Goal: Communication & Community: Answer question/provide support

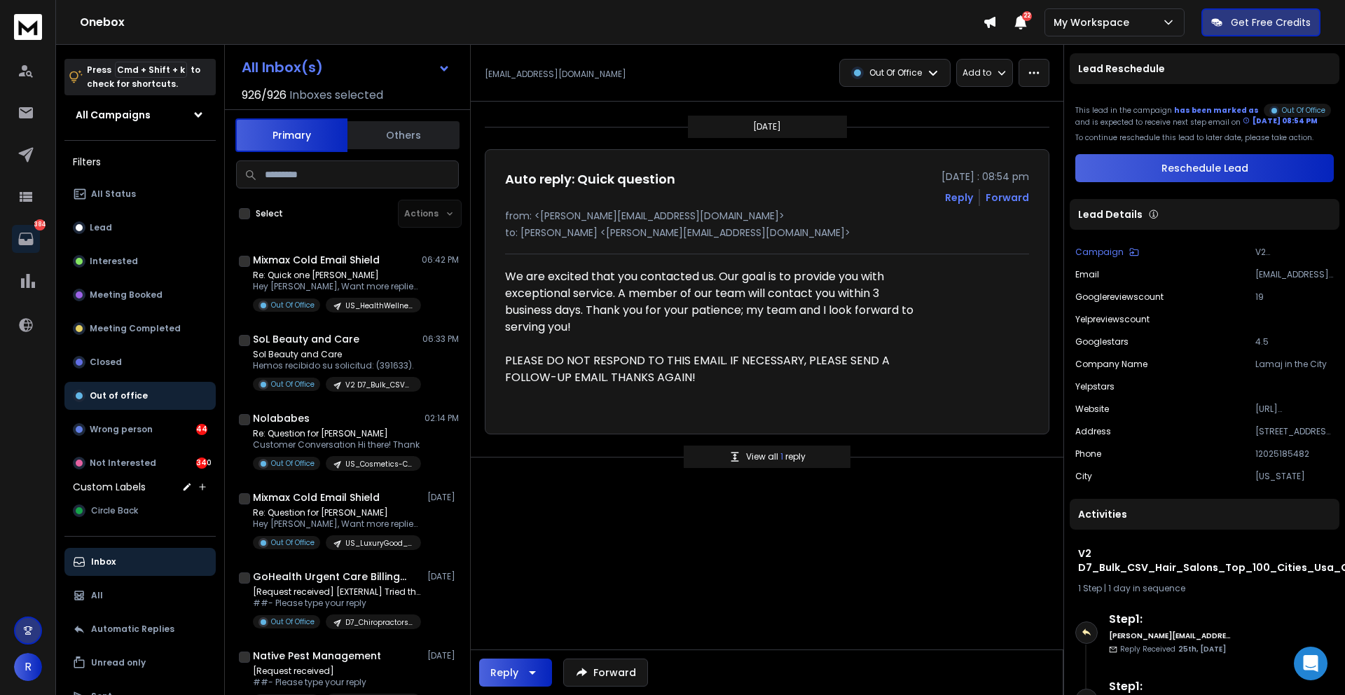
scroll to position [3446, 0]
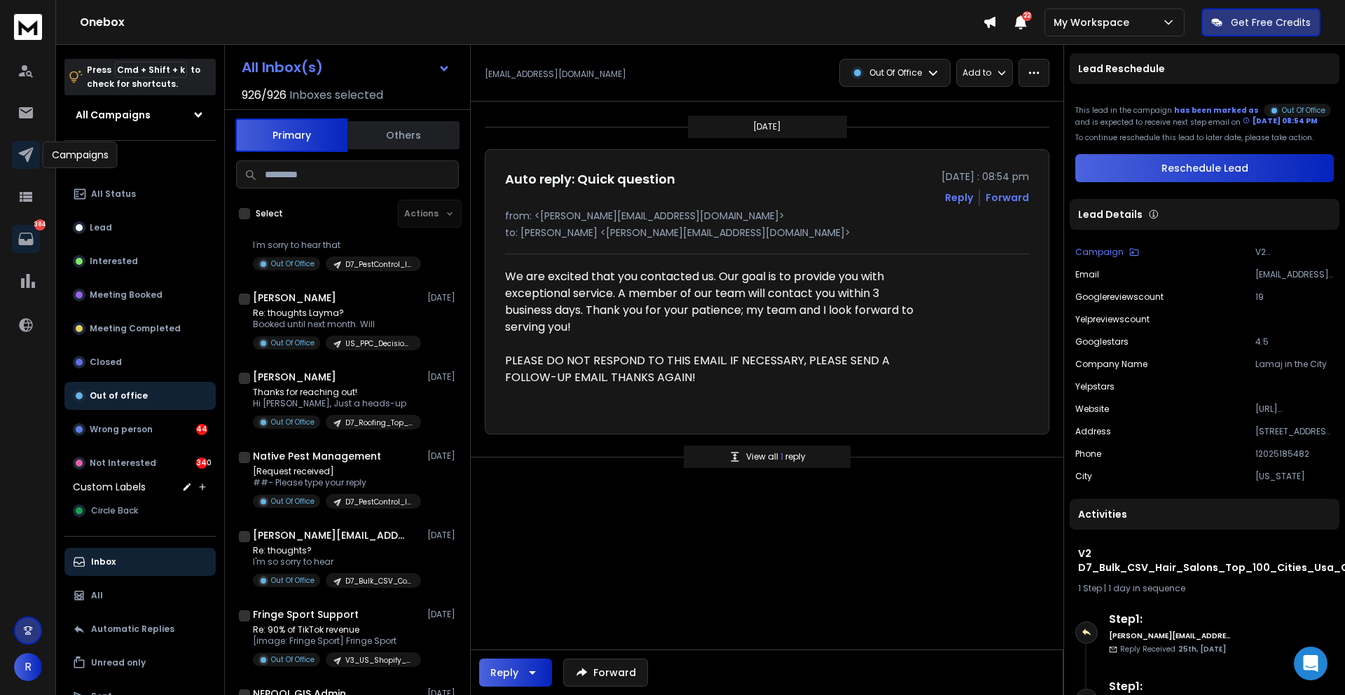
click at [18, 150] on icon at bounding box center [26, 154] width 17 height 17
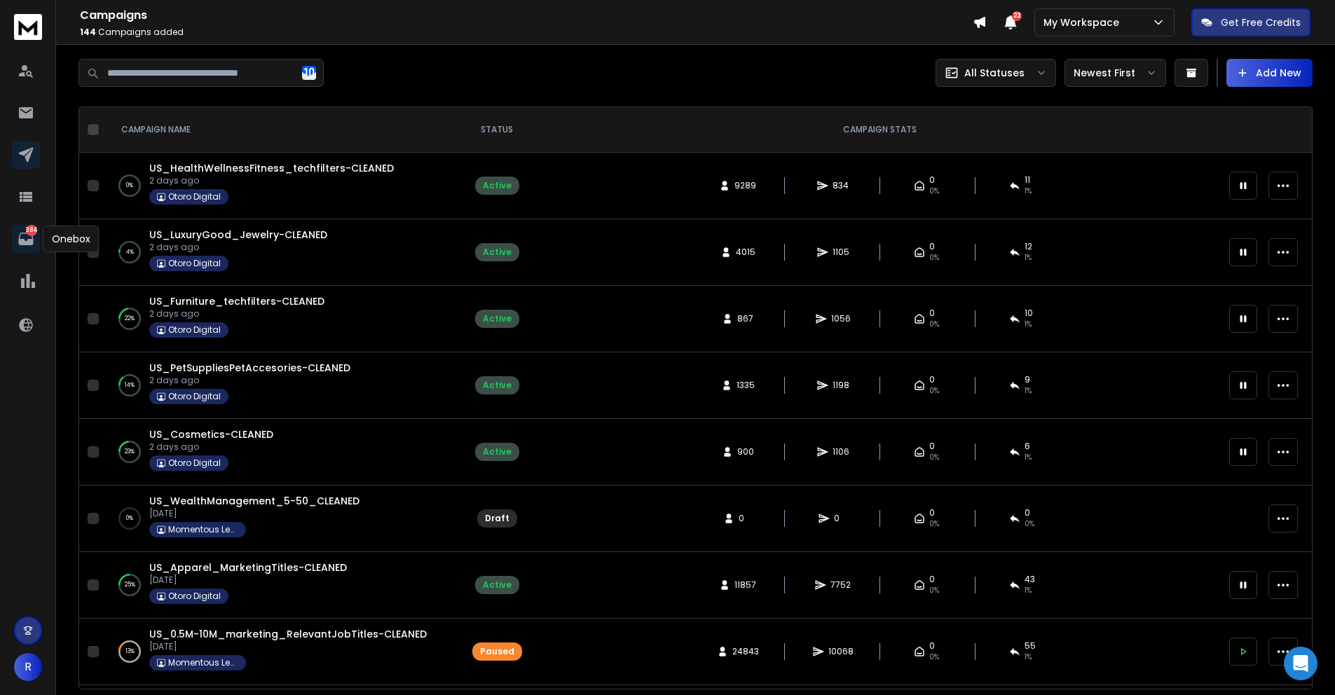
click at [18, 244] on icon at bounding box center [26, 239] width 17 height 17
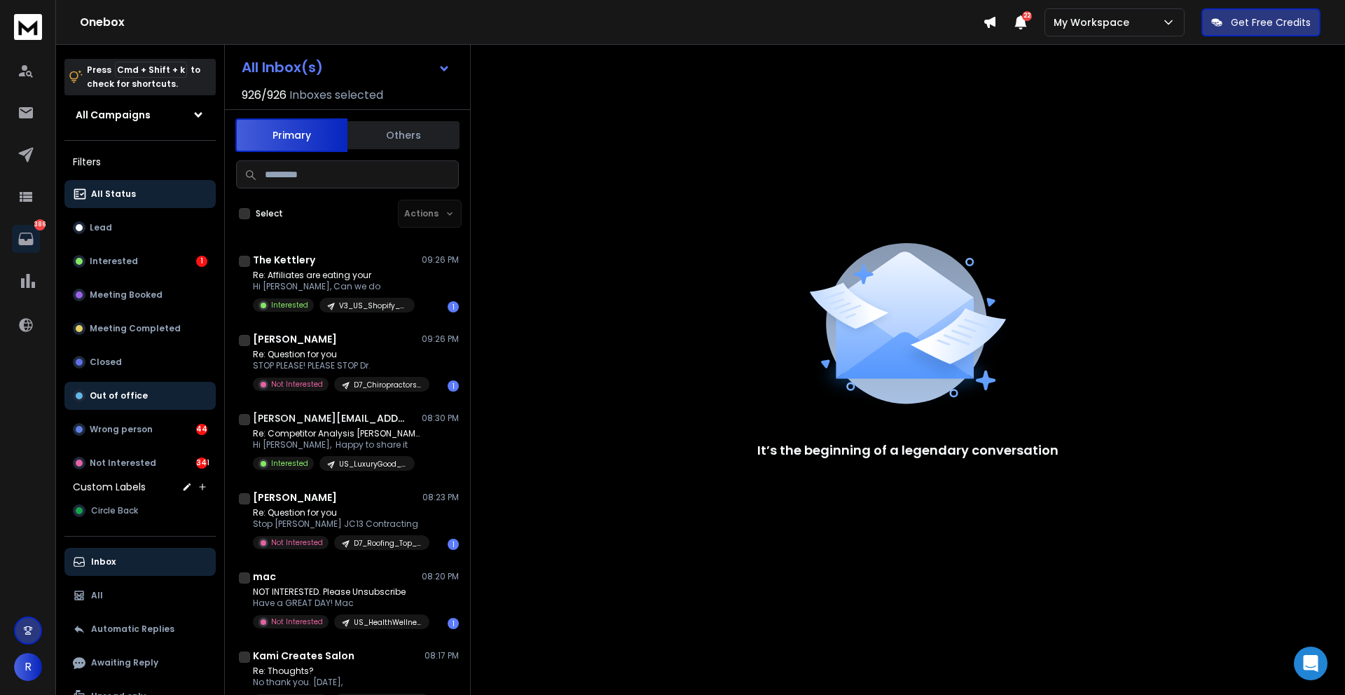
click at [121, 406] on button "Out of office" at bounding box center [139, 396] width 151 height 28
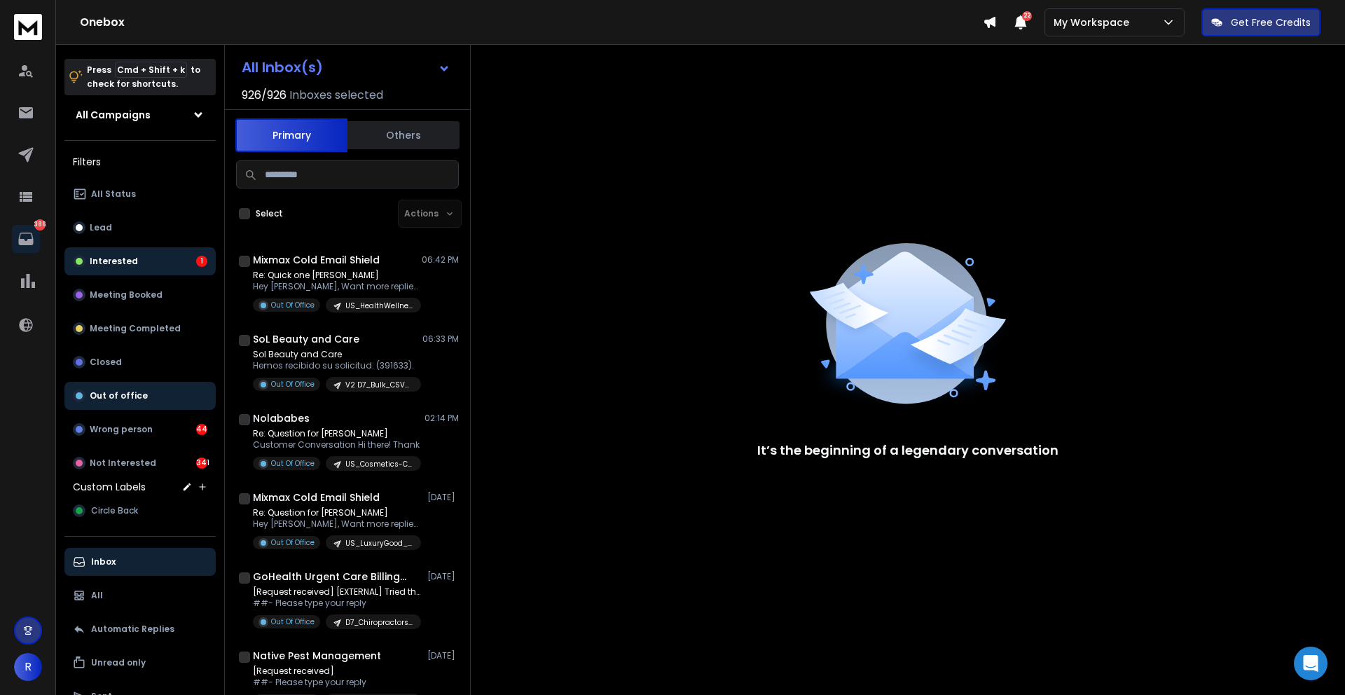
click at [97, 252] on button "Interested 1" at bounding box center [139, 261] width 151 height 28
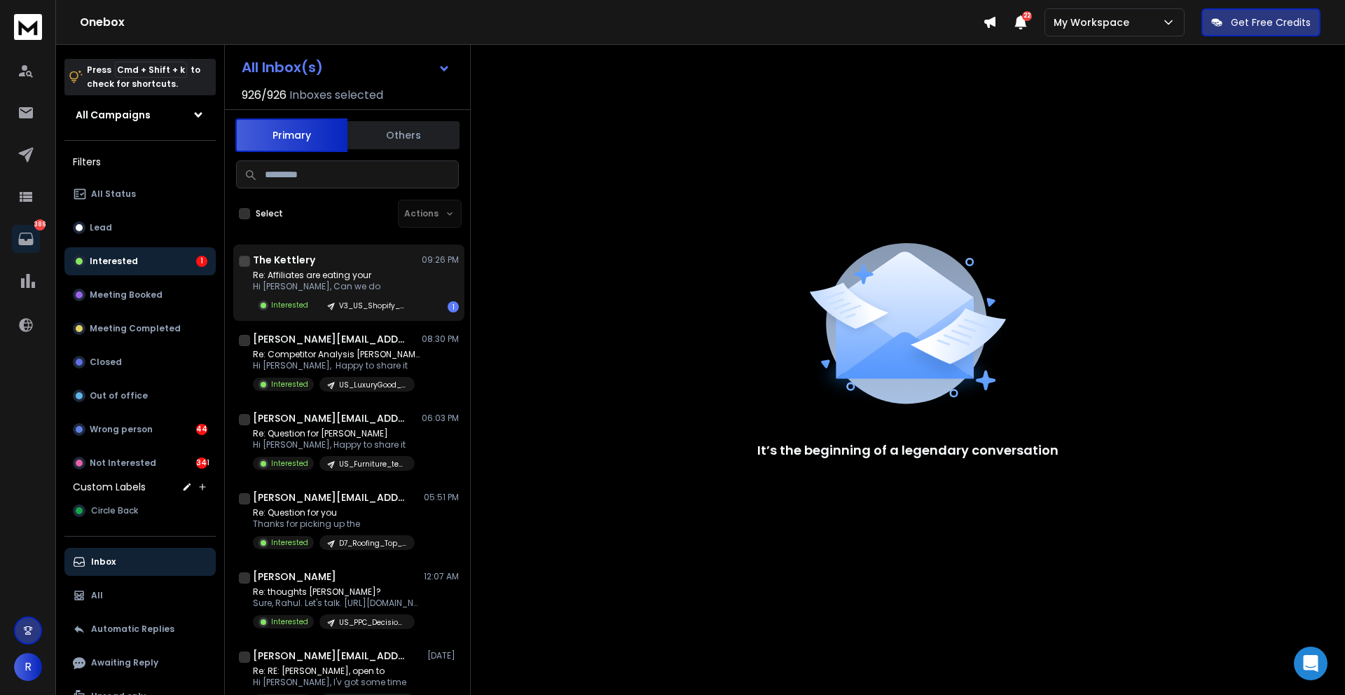
click at [369, 289] on p "Hi Dan, Can we do" at bounding box center [334, 286] width 162 height 11
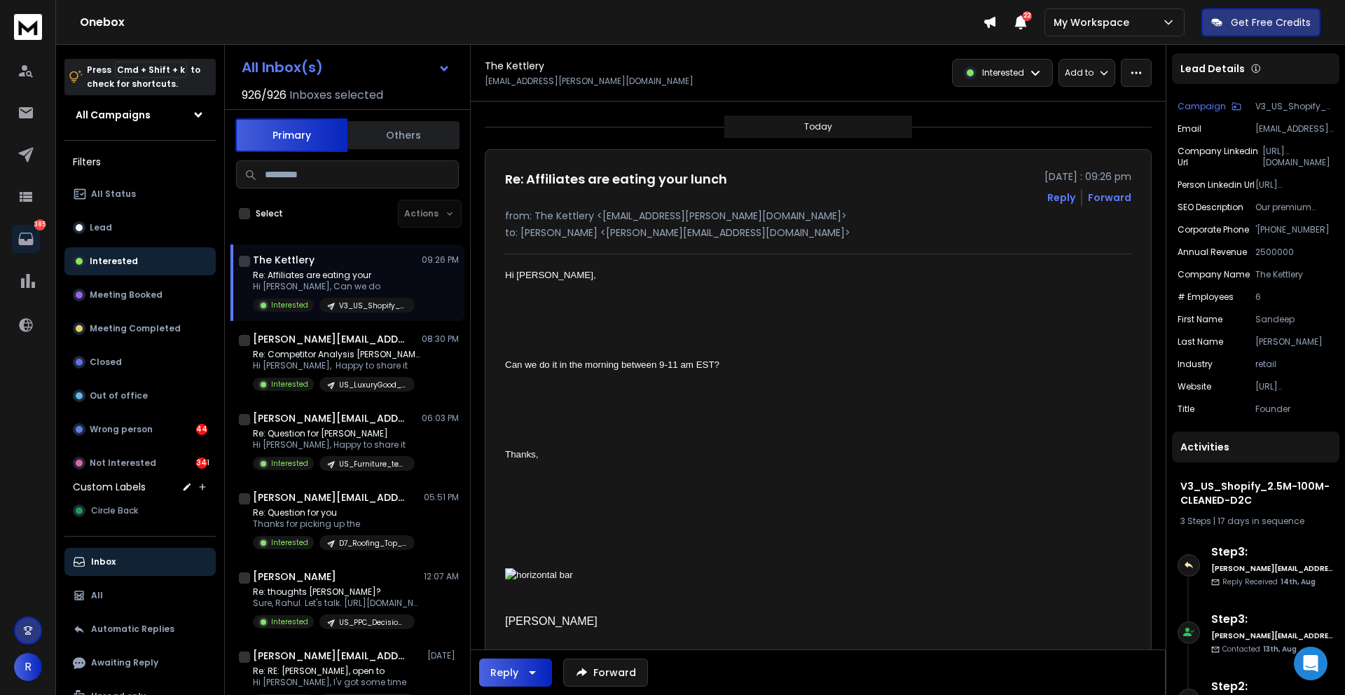
scroll to position [13, 0]
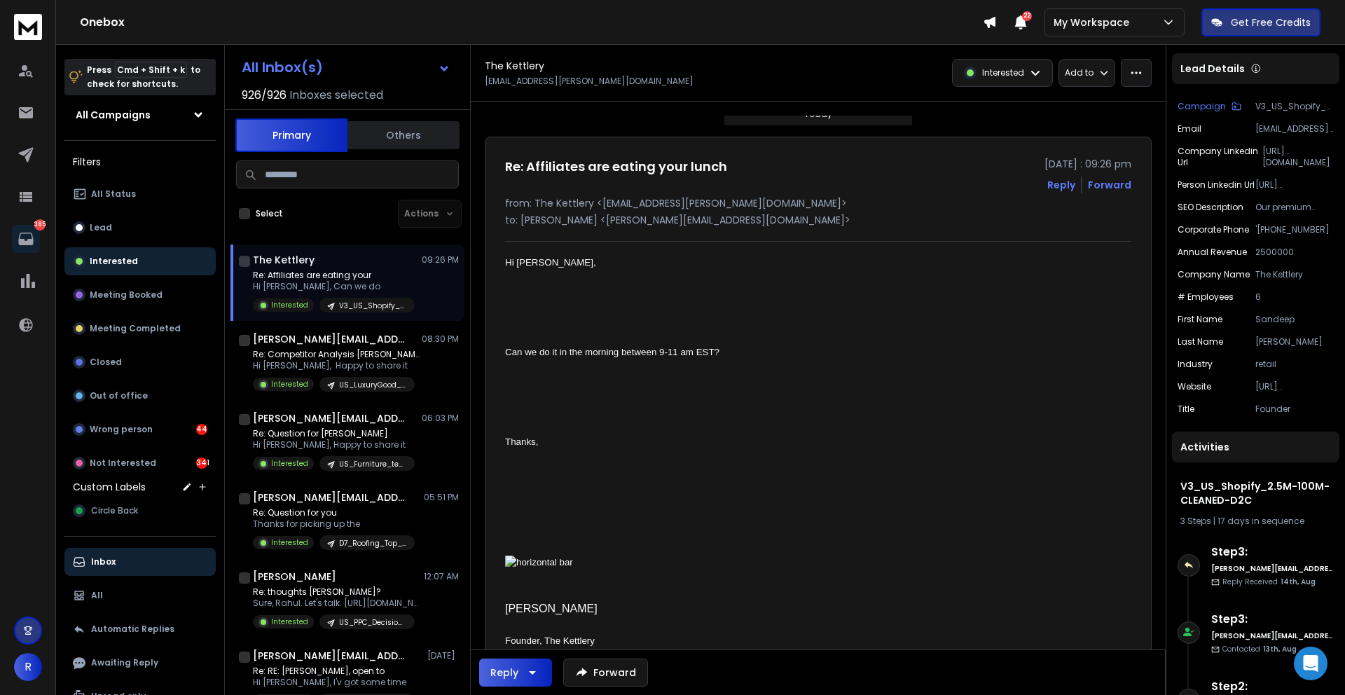
drag, startPoint x: 1284, startPoint y: 350, endPoint x: 1254, endPoint y: 325, distance: 39.3
click at [1284, 348] on p "Kotecha" at bounding box center [1295, 341] width 78 height 11
click at [1292, 128] on p "sandeep.kotecha@thekettlery.com" at bounding box center [1295, 128] width 78 height 11
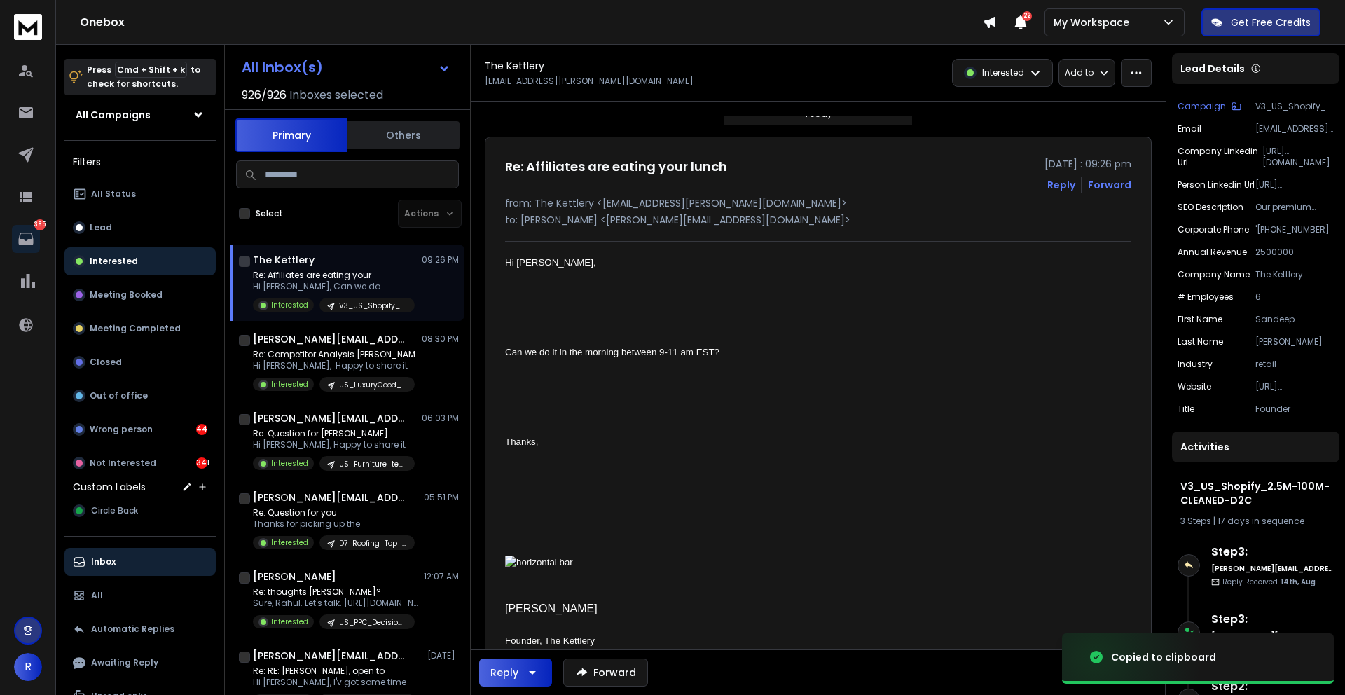
click at [492, 662] on button "Reply" at bounding box center [515, 673] width 73 height 28
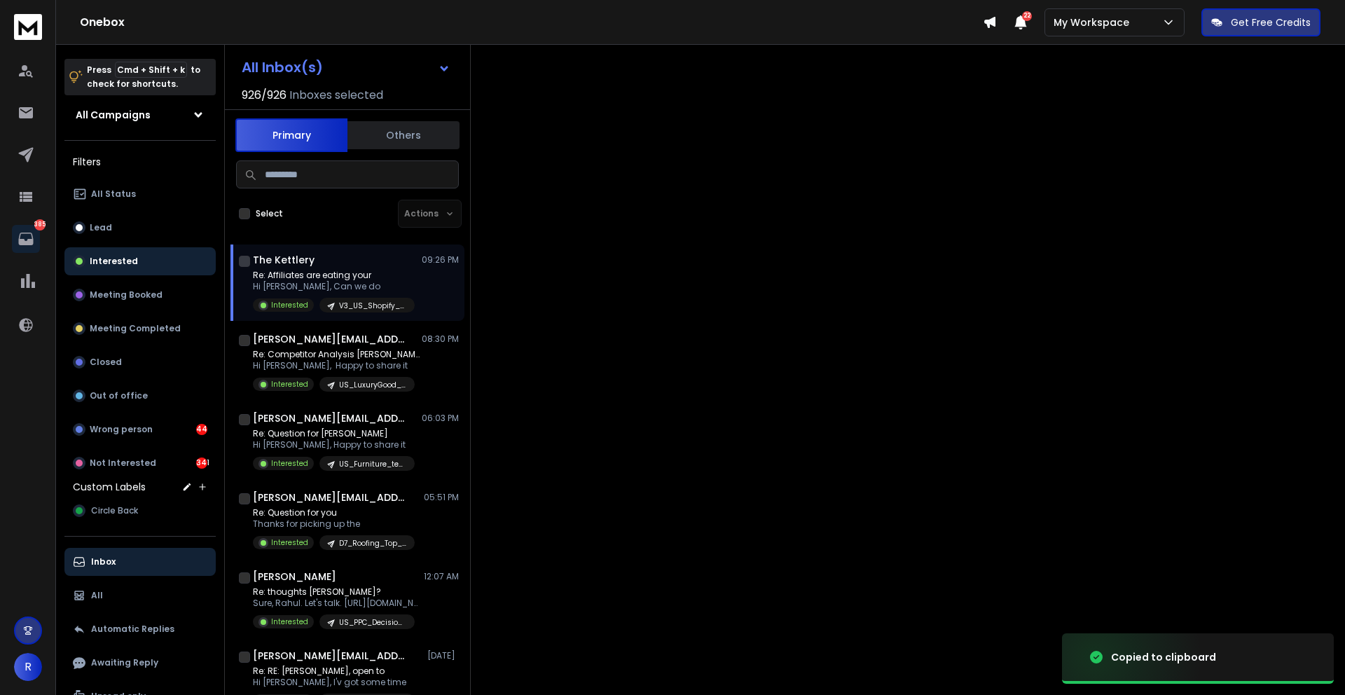
scroll to position [0, 0]
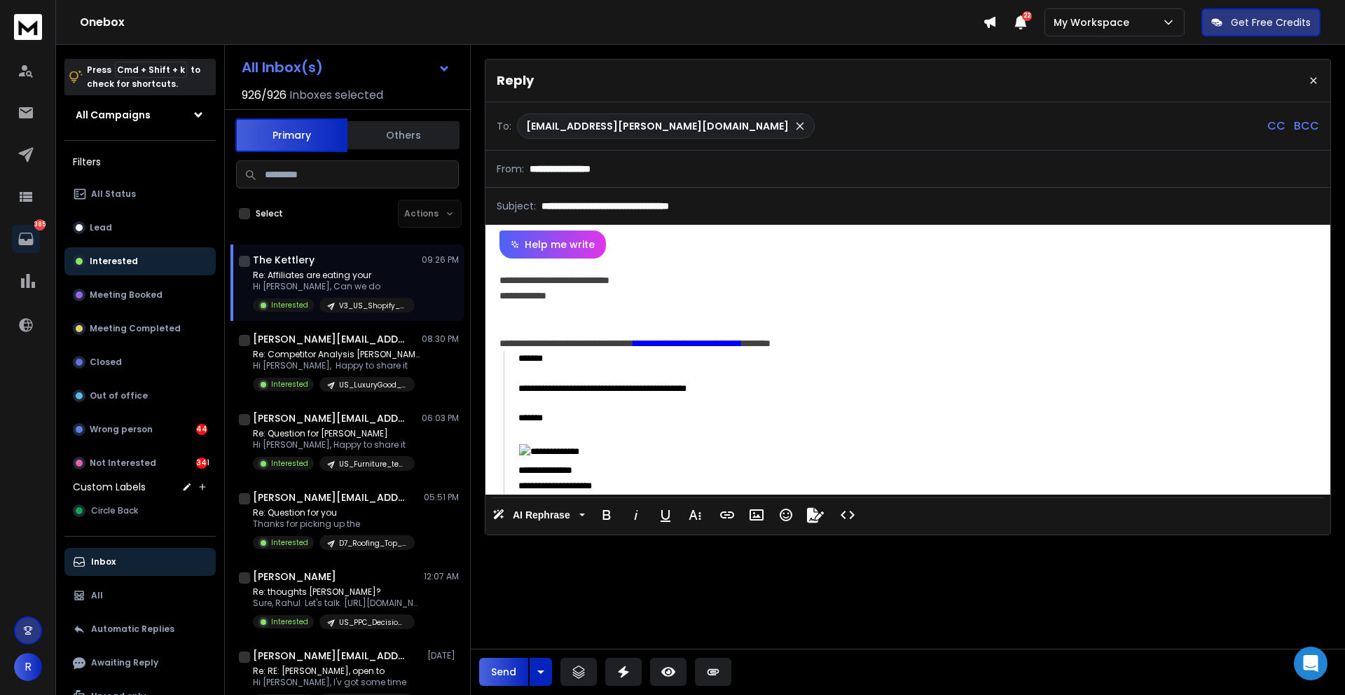
click at [505, 665] on button "Send" at bounding box center [503, 672] width 49 height 28
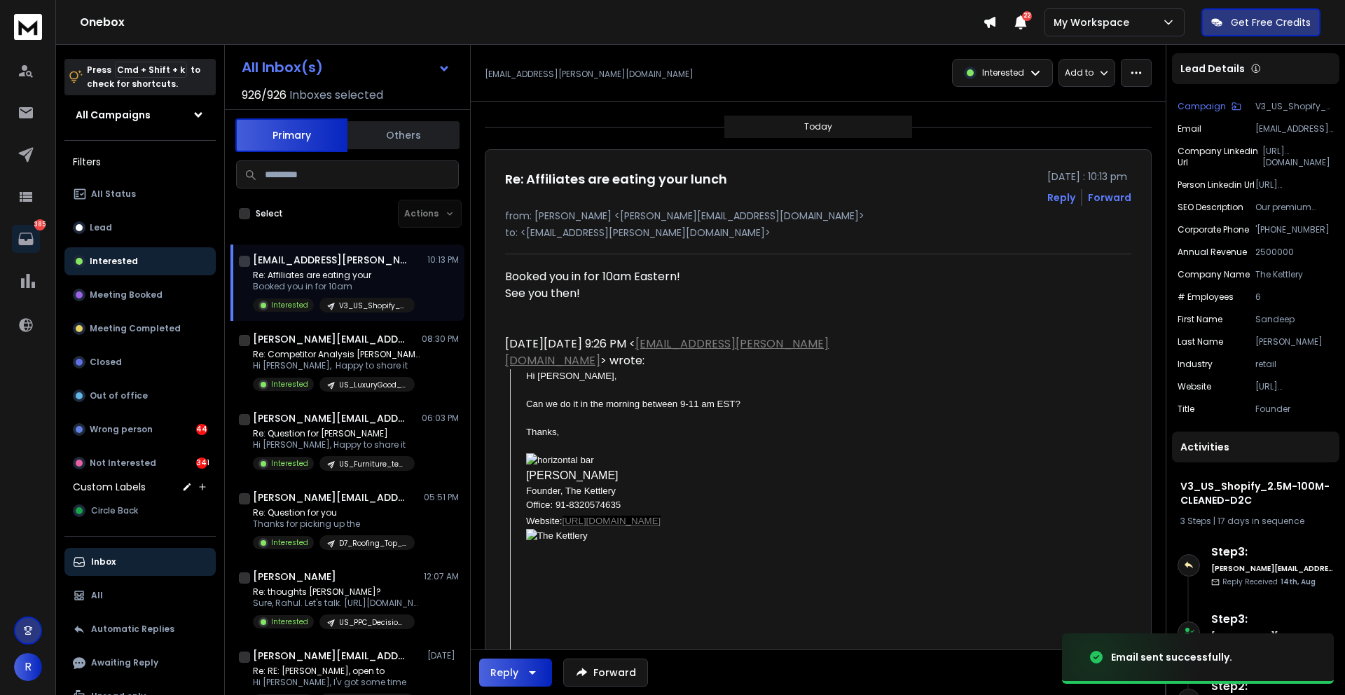
click at [1015, 85] on div "Interested" at bounding box center [1002, 73] width 99 height 27
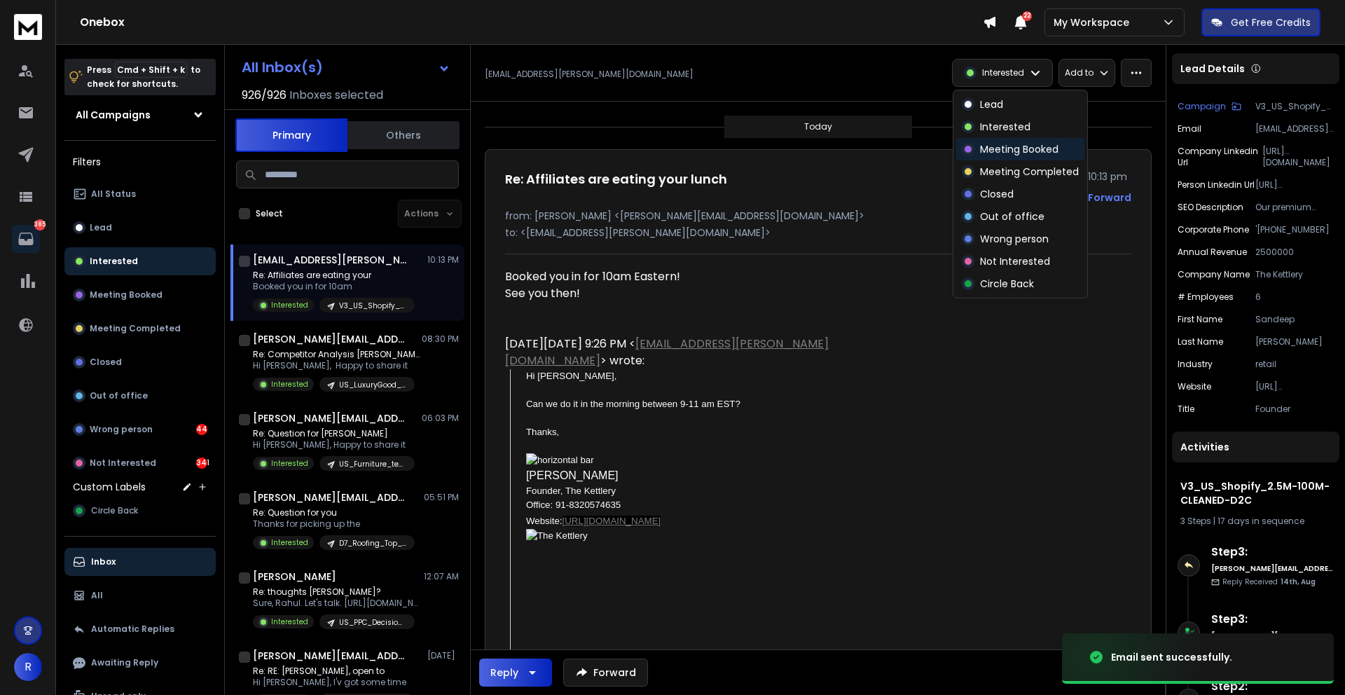
click at [1018, 153] on p "Meeting Booked" at bounding box center [1019, 149] width 78 height 14
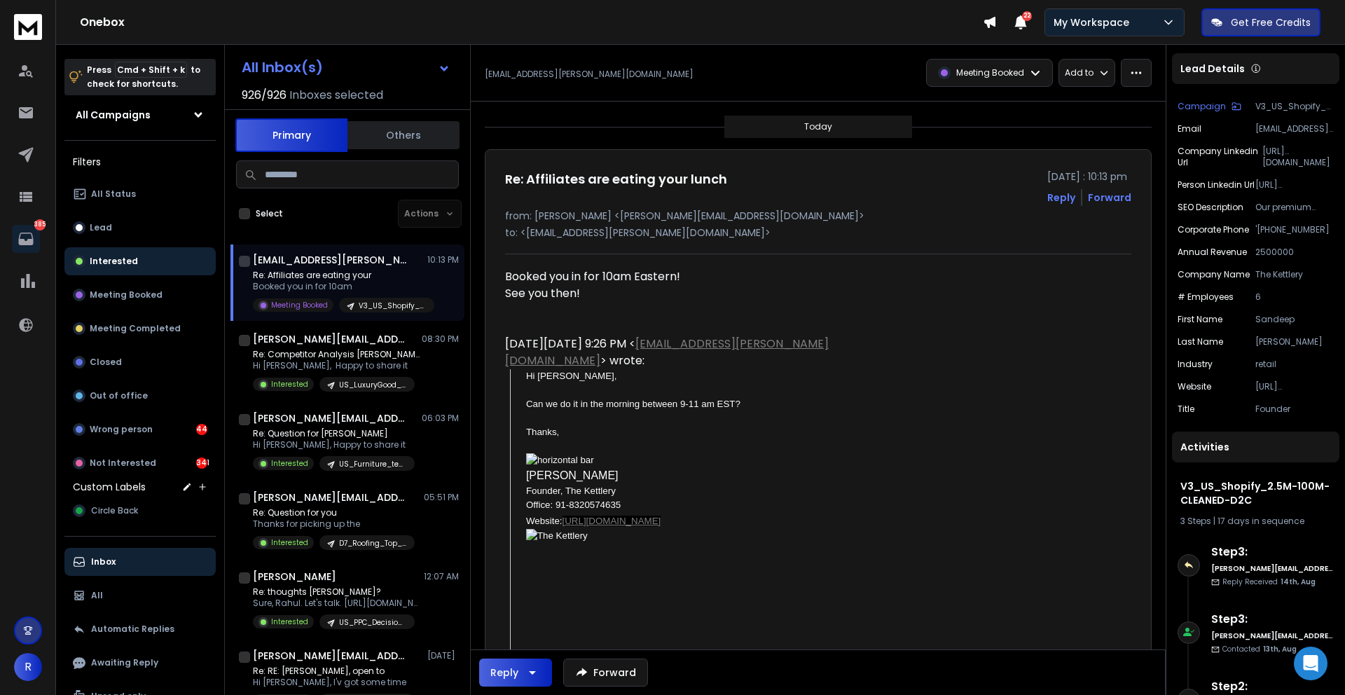
click at [1153, 11] on button "My Workspace" at bounding box center [1115, 22] width 140 height 28
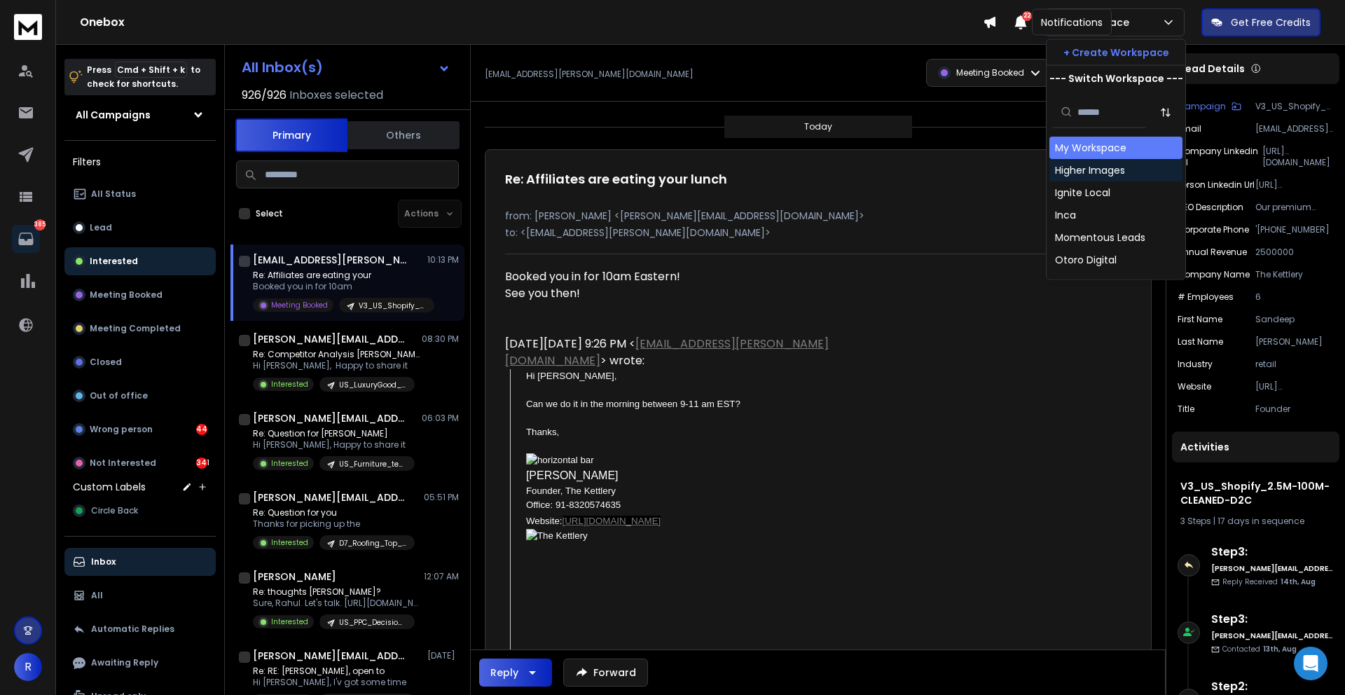
click at [1026, 29] on icon at bounding box center [1021, 22] width 14 height 14
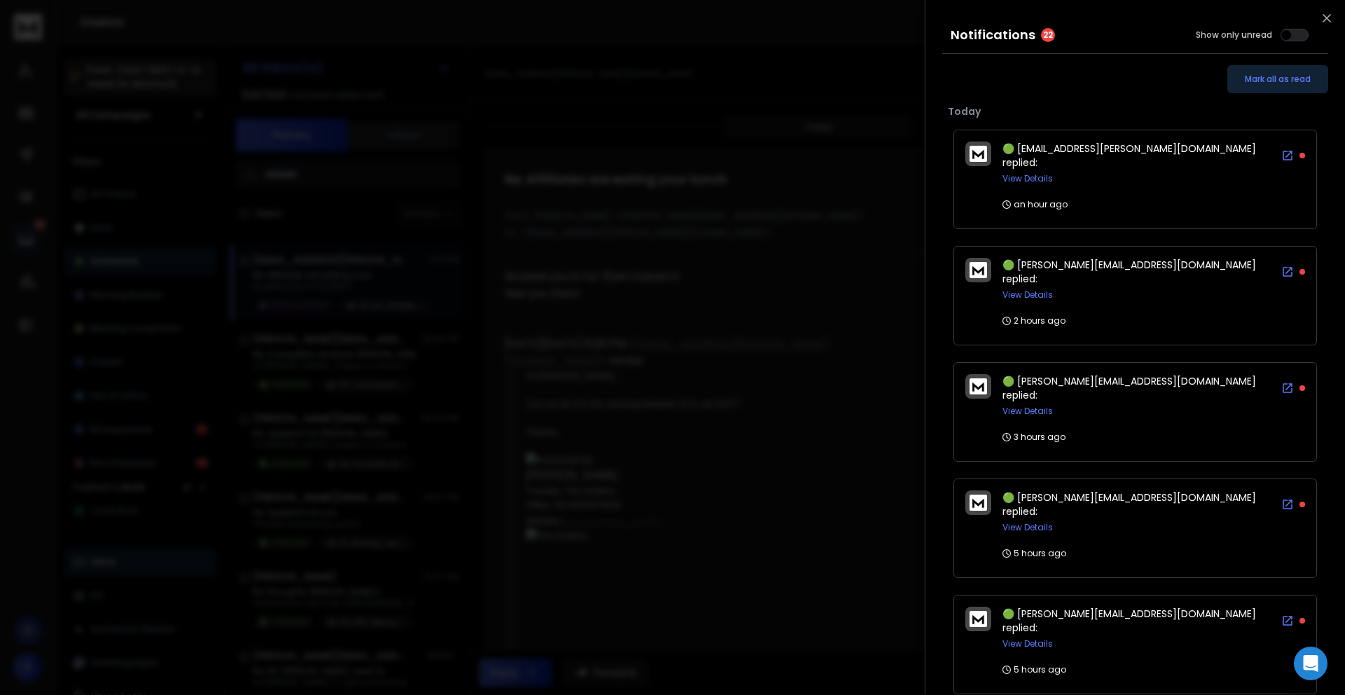
click at [1258, 84] on span "Mark all as read" at bounding box center [1278, 79] width 66 height 11
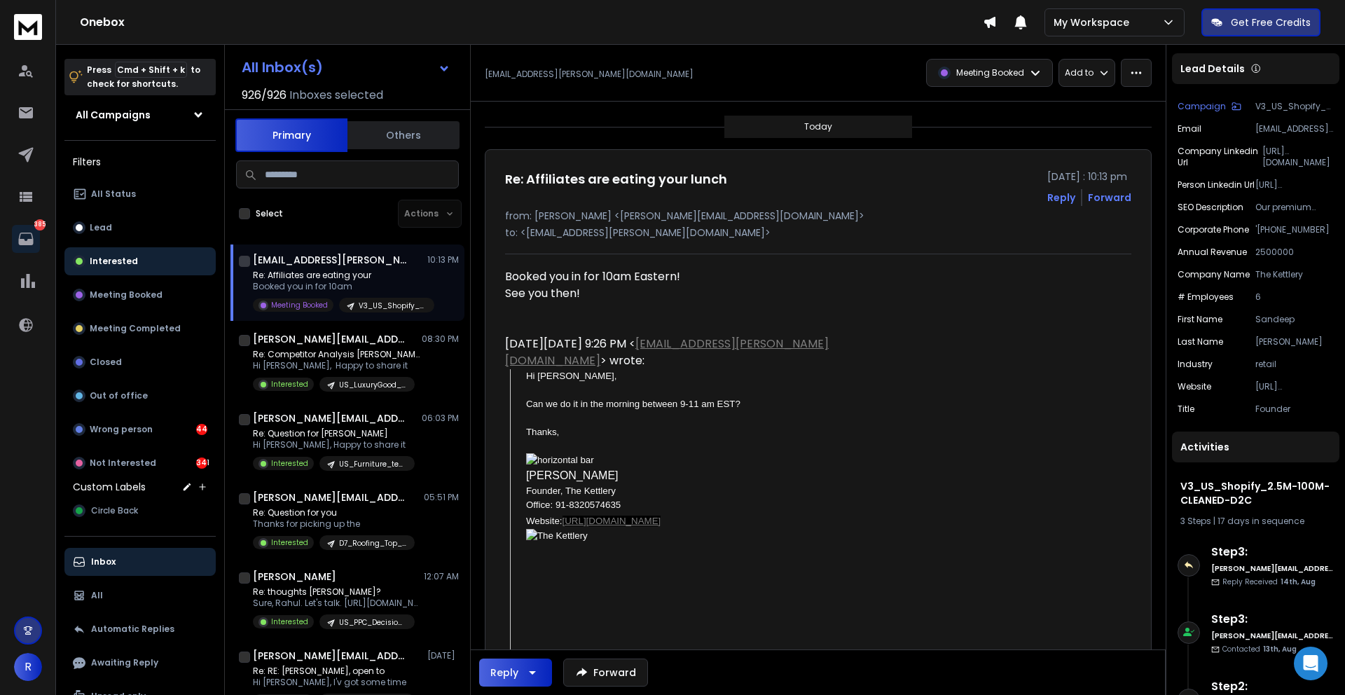
drag, startPoint x: 1160, startPoint y: 27, endPoint x: 1160, endPoint y: 38, distance: 10.5
click at [1156, 31] on button "My Workspace" at bounding box center [1115, 22] width 140 height 28
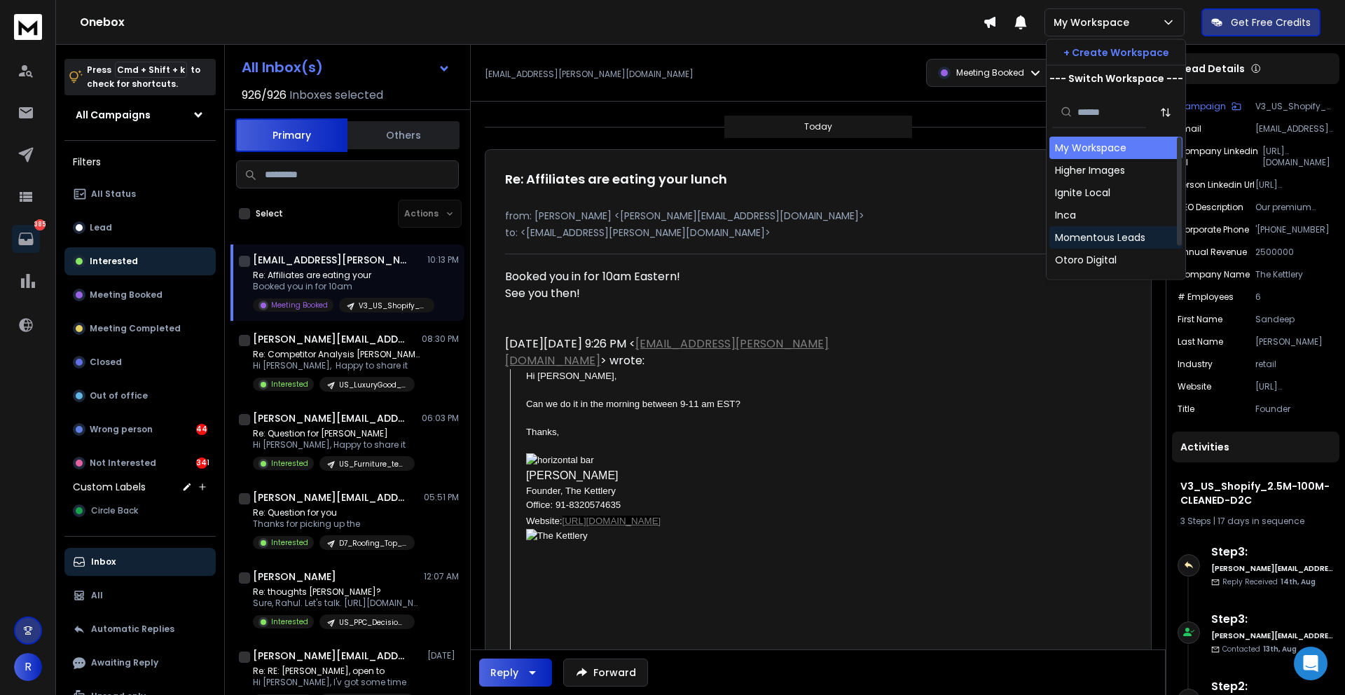
click at [1120, 246] on div "Momentous Leads" at bounding box center [1116, 237] width 133 height 22
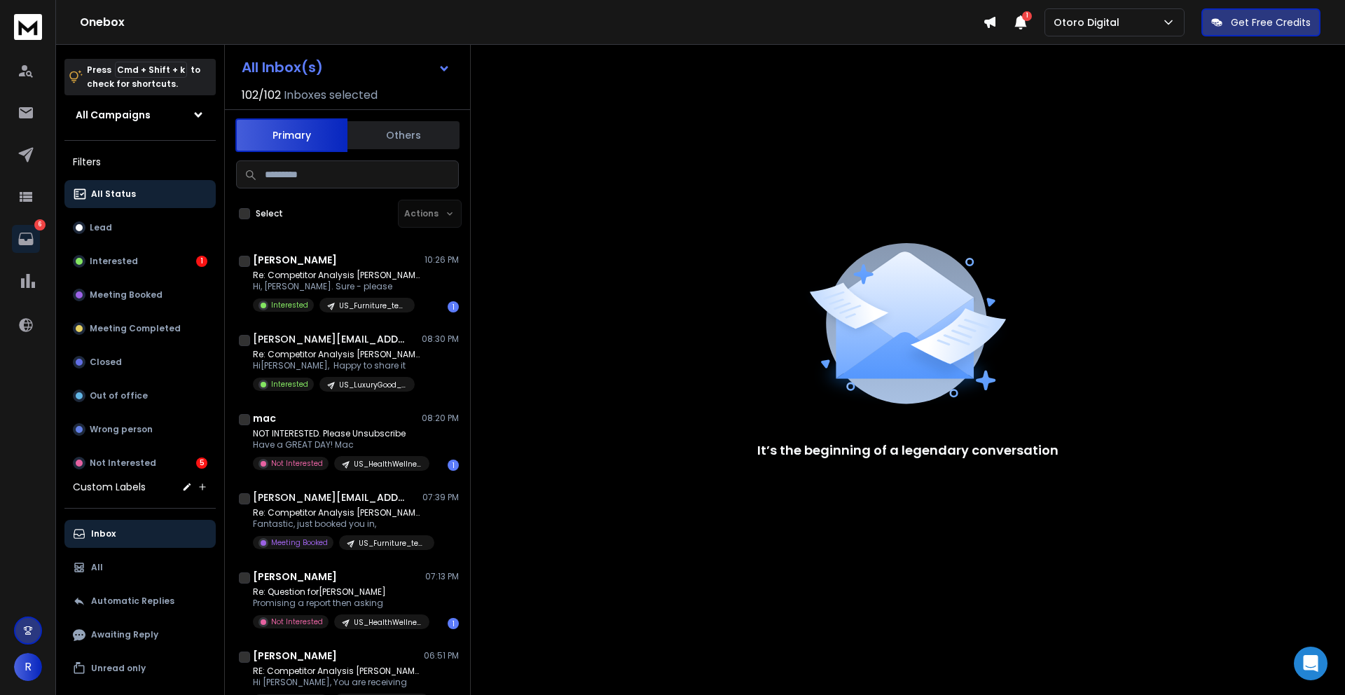
click at [165, 259] on button "Interested 1" at bounding box center [139, 261] width 151 height 28
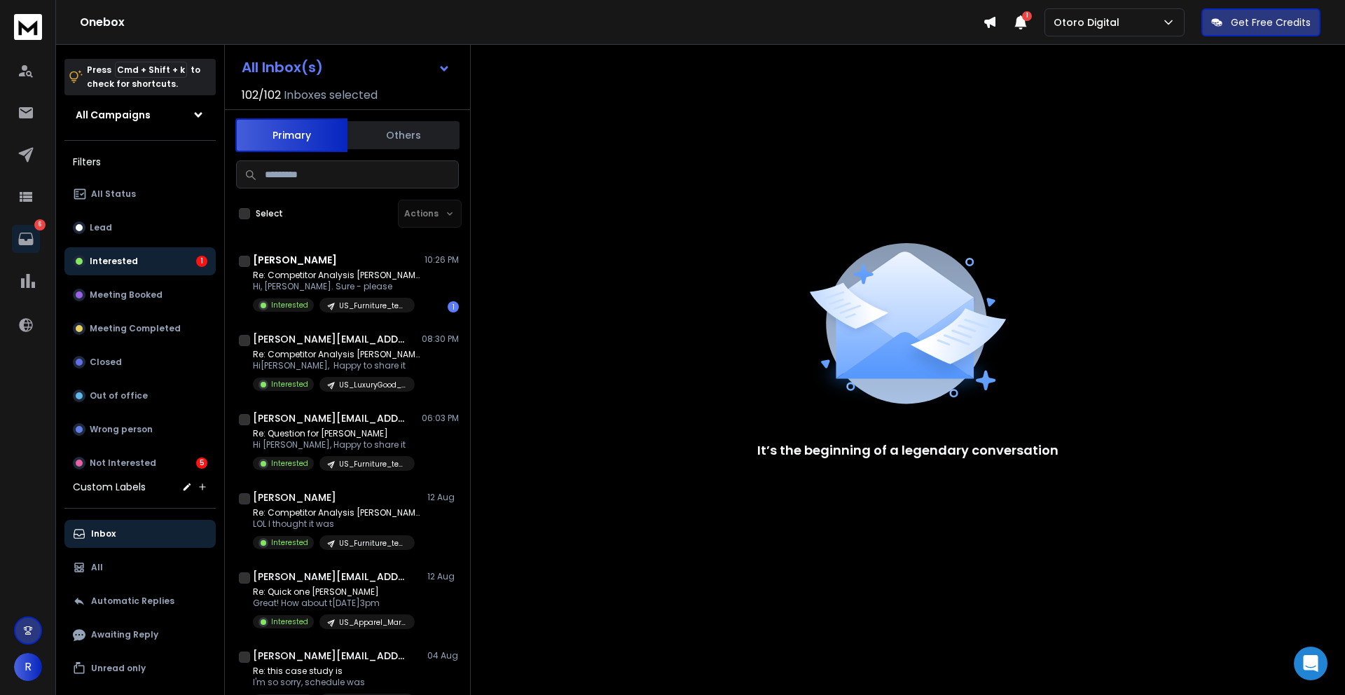
click at [295, 270] on p "Re: Competitor Analysis William" at bounding box center [337, 275] width 168 height 11
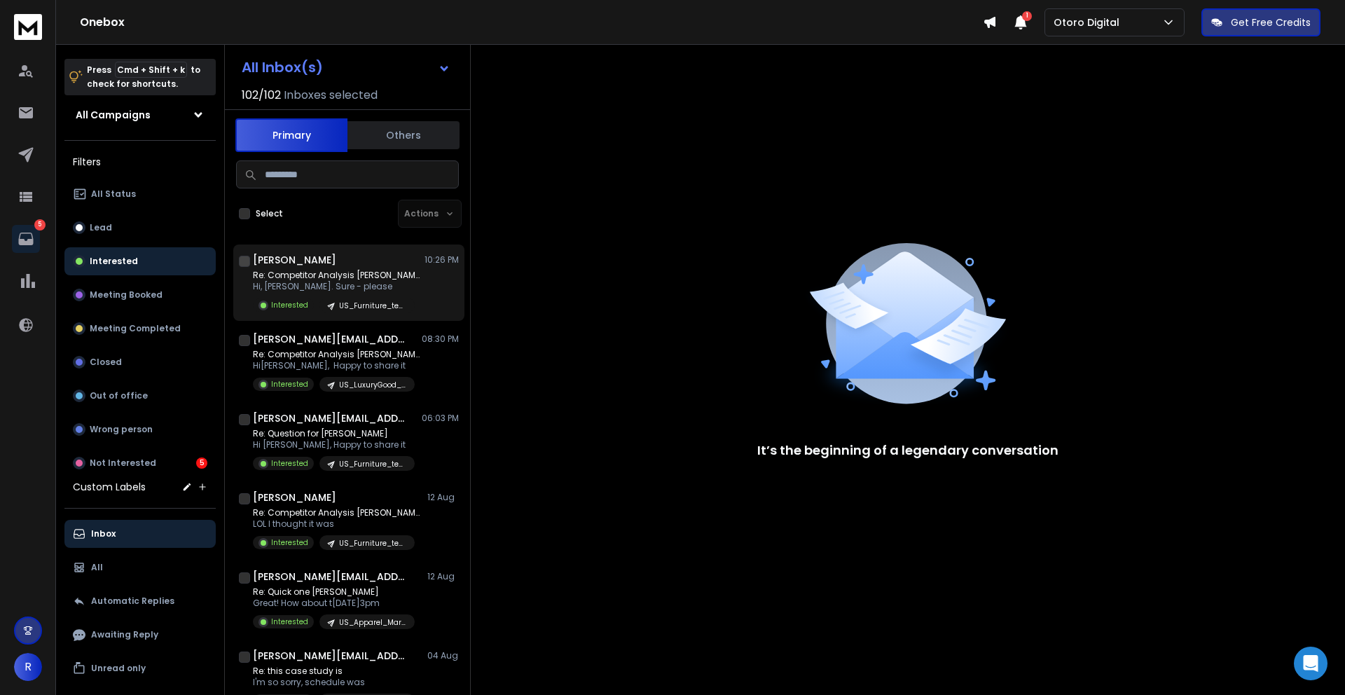
click at [353, 309] on p "US_Furniture_techfilters-CLEANED" at bounding box center [372, 306] width 67 height 11
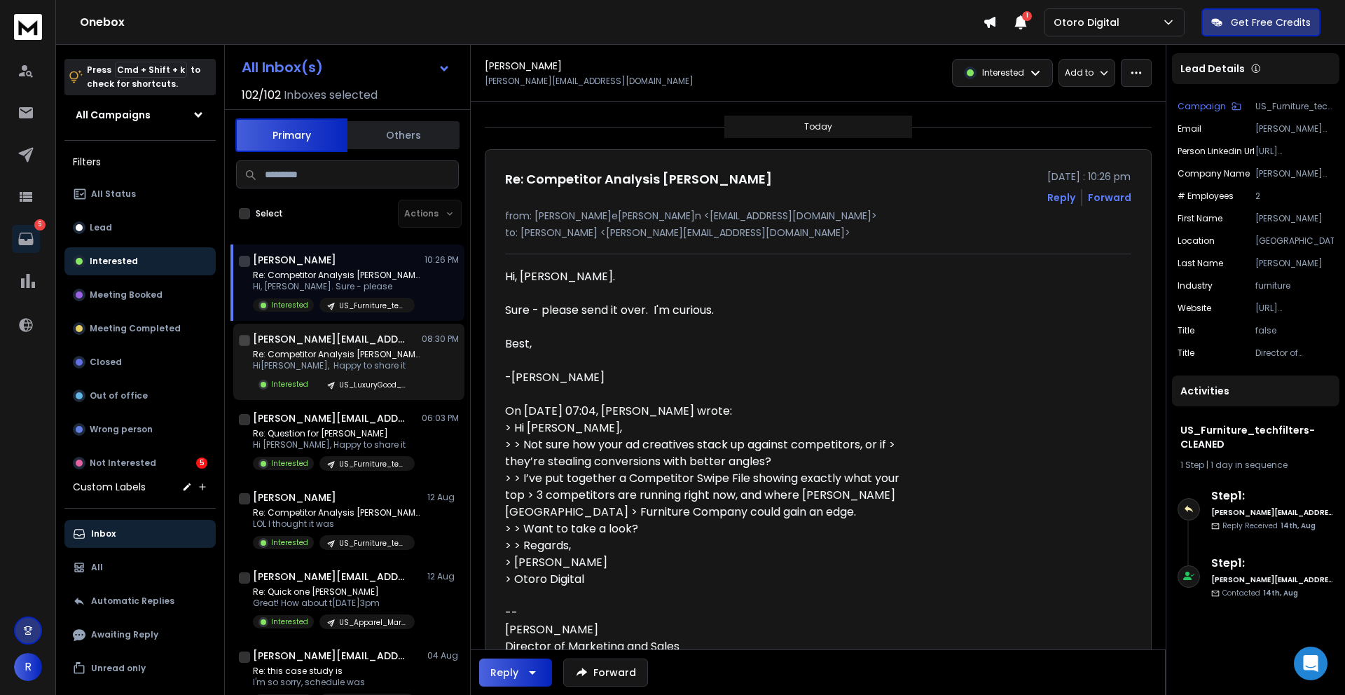
click at [365, 370] on p "Hi Neal, Happy to share it" at bounding box center [337, 365] width 168 height 11
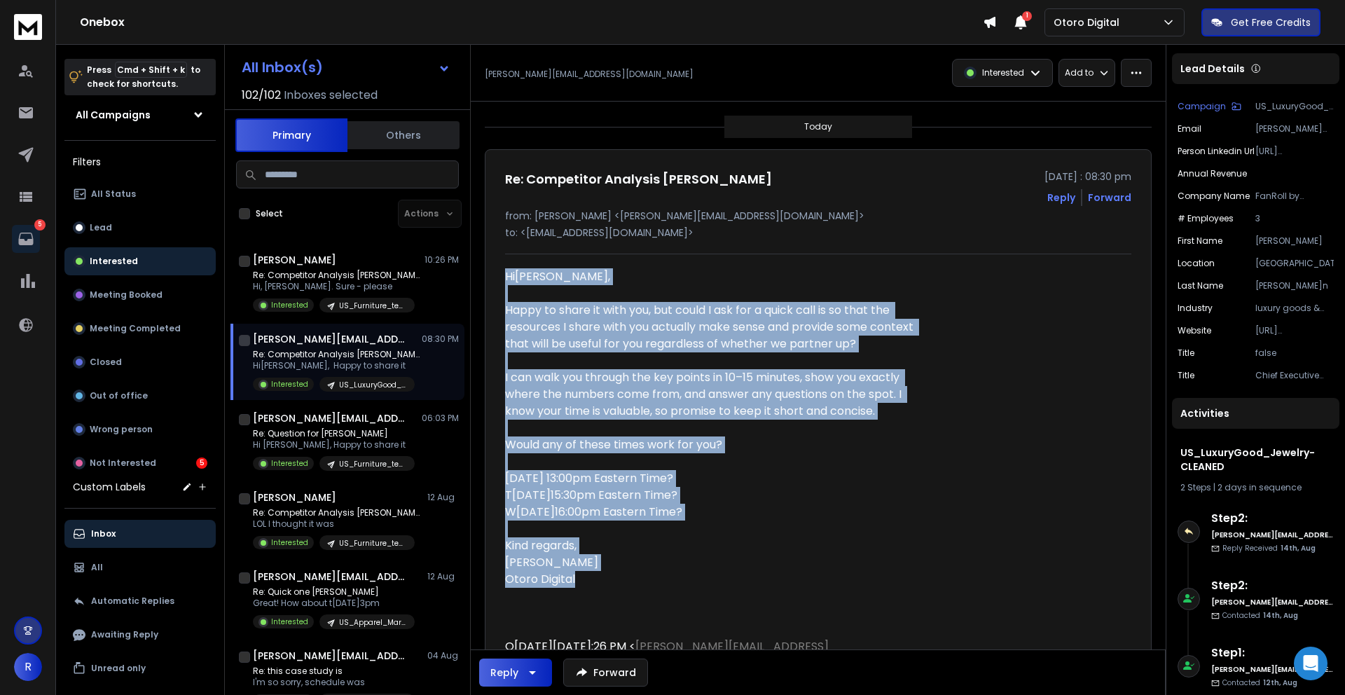
drag, startPoint x: 502, startPoint y: 276, endPoint x: 580, endPoint y: 584, distance: 318.1
click at [580, 584] on div "Re: Competitor Analysis Neal 14 August 2025 : 08:30 pm Reply Forward from: Davi…" at bounding box center [818, 644] width 667 height 991
copy div "Hi Neal, Happy to share it with you, but could I ask for a quick call is so tha…"
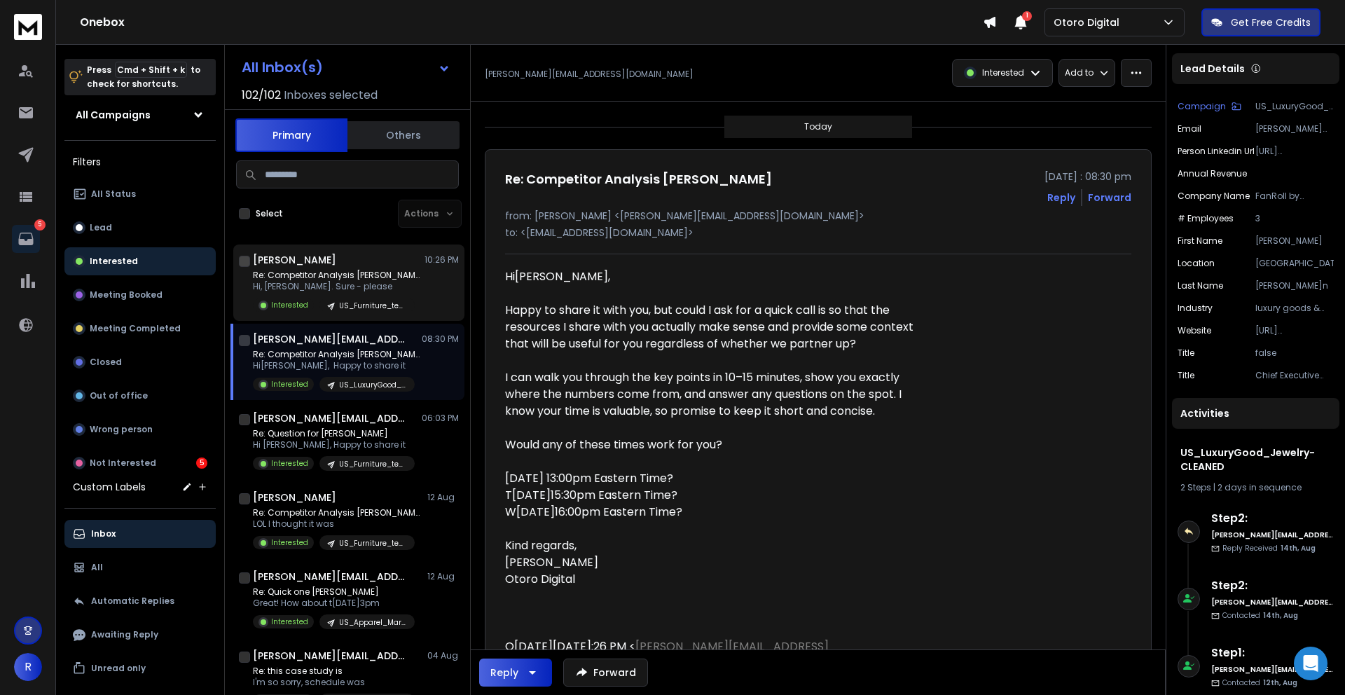
click at [325, 292] on div "Re: Competitor Analysis William Hi, Dave. Sure - please Interested US_Furniture…" at bounding box center [337, 291] width 168 height 43
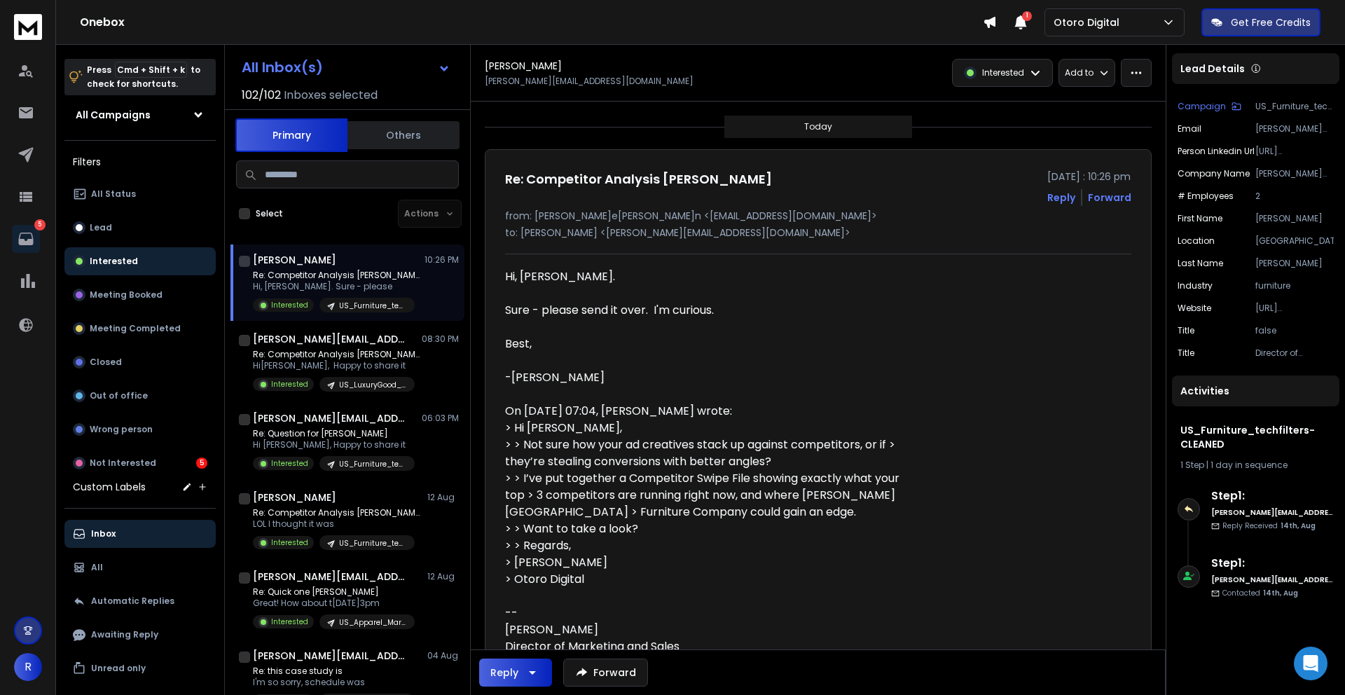
click at [486, 661] on button "Reply" at bounding box center [515, 673] width 73 height 28
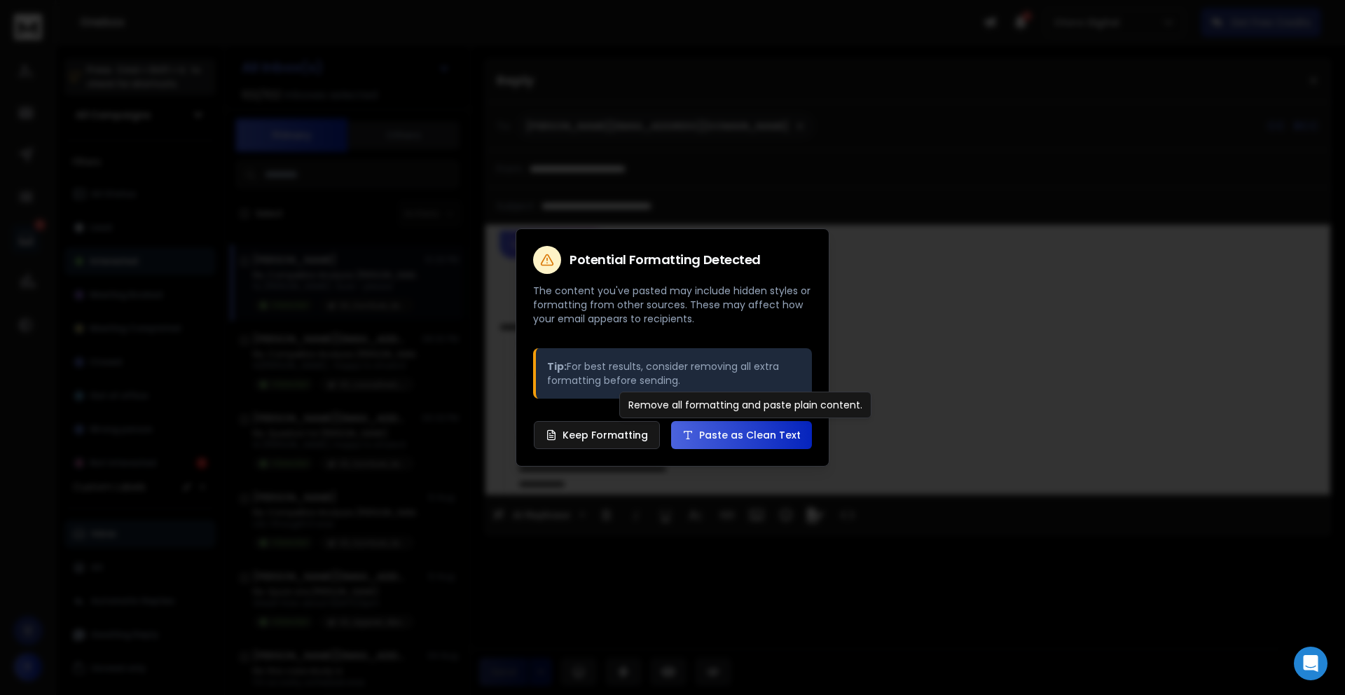
click at [729, 439] on button "Paste as Clean Text" at bounding box center [741, 435] width 141 height 28
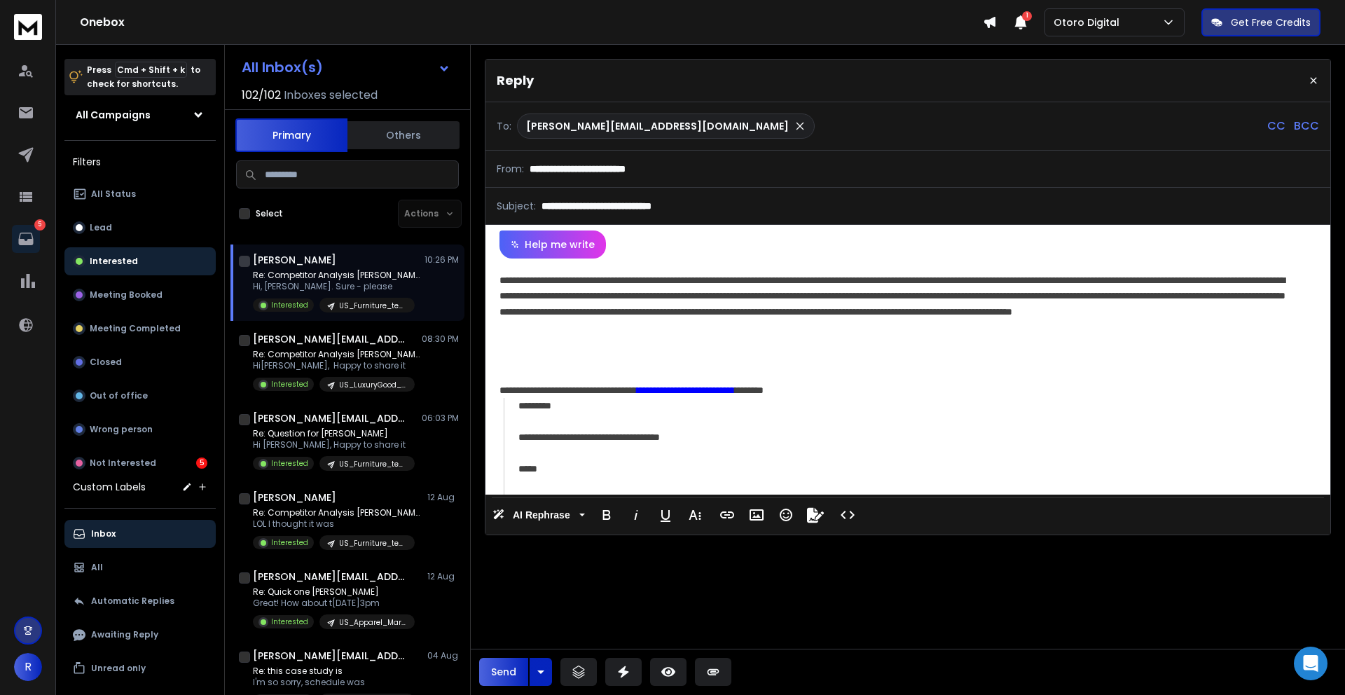
click at [535, 277] on div "**********" at bounding box center [901, 304] width 802 height 63
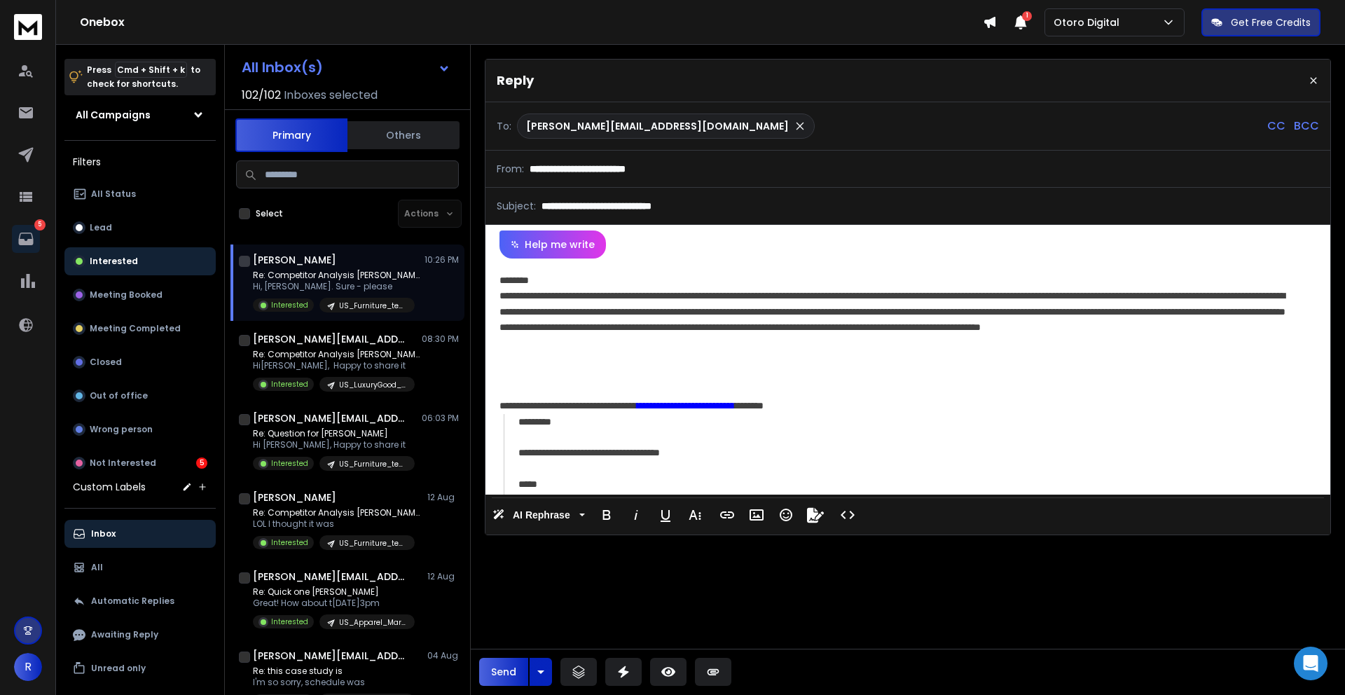
click at [521, 282] on div "********" at bounding box center [901, 280] width 802 height 15
click at [605, 306] on div "**********" at bounding box center [901, 319] width 802 height 63
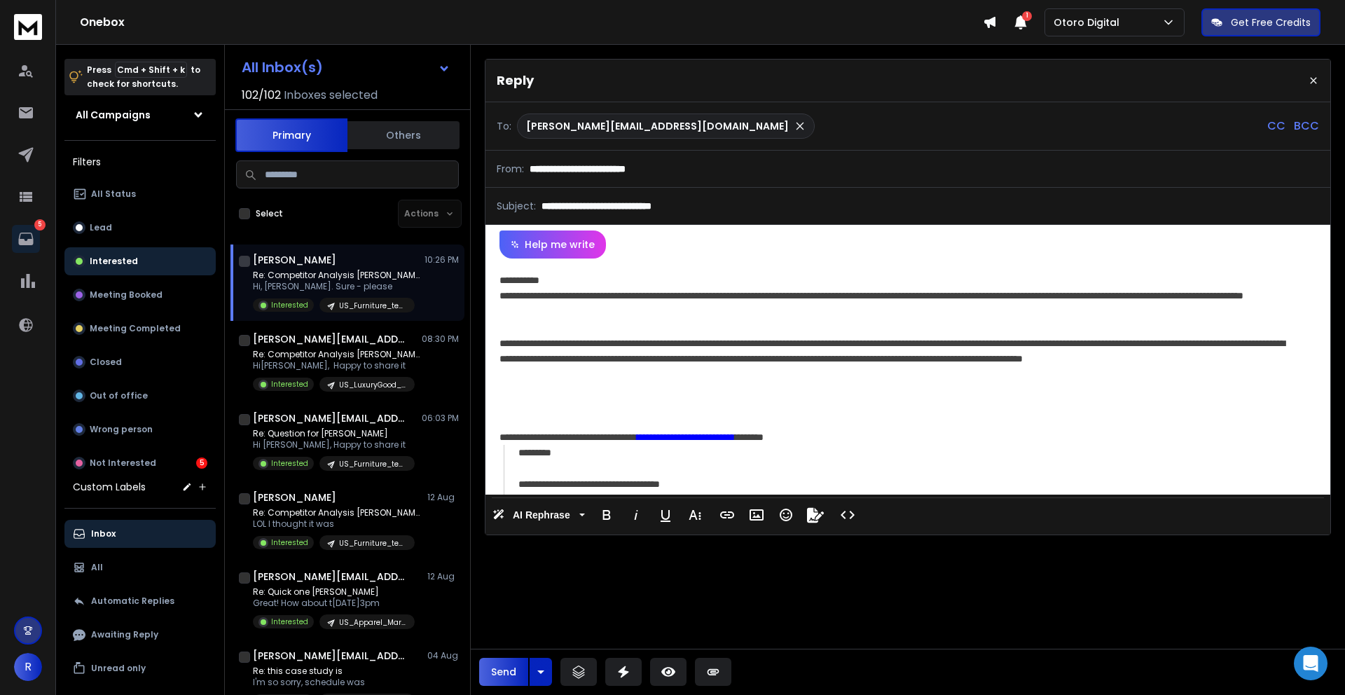
click at [665, 361] on div "**********" at bounding box center [901, 359] width 802 height 47
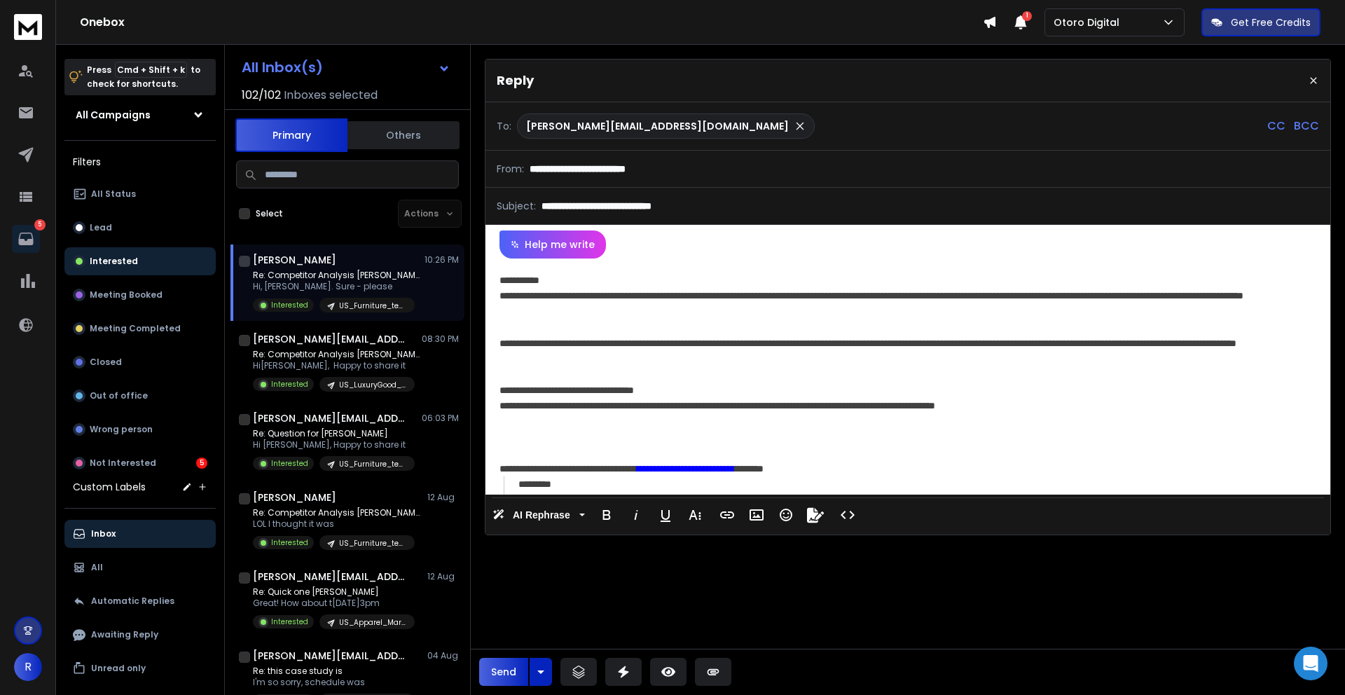
click at [644, 406] on div "**********" at bounding box center [901, 405] width 802 height 15
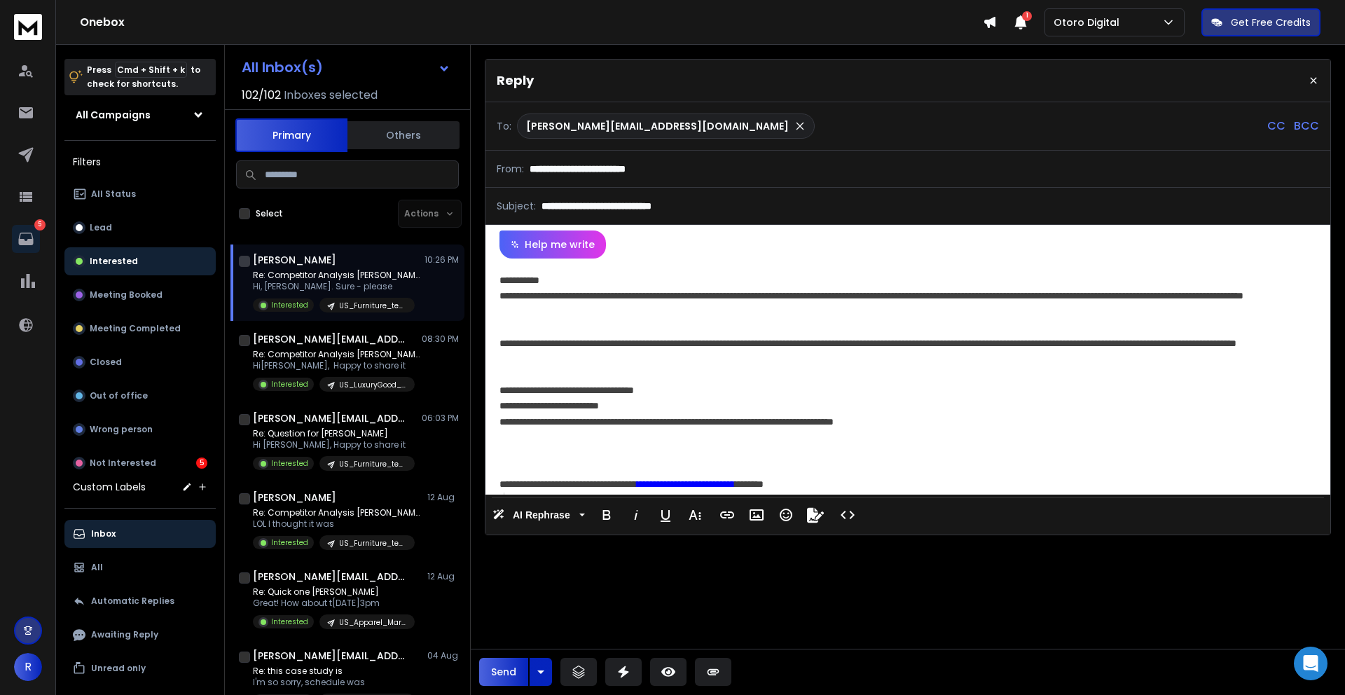
click at [647, 420] on div "**********" at bounding box center [901, 421] width 802 height 15
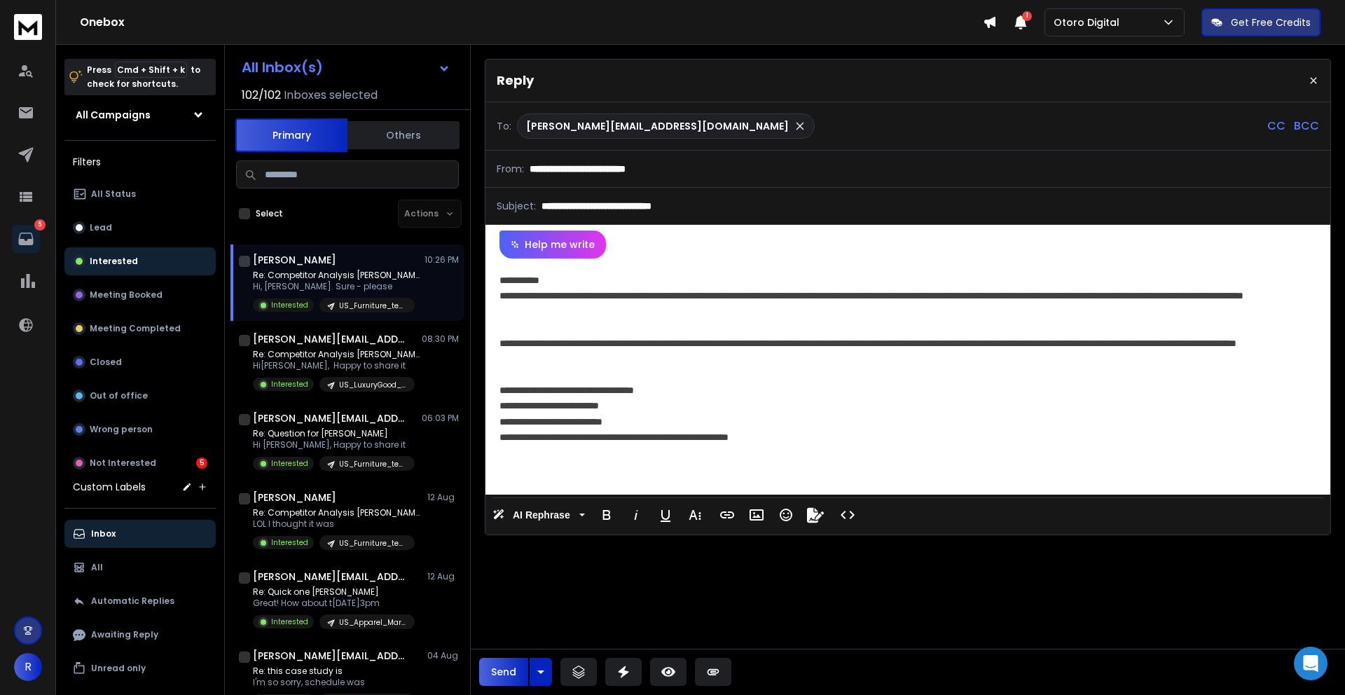
click at [659, 433] on div "**********" at bounding box center [901, 437] width 802 height 15
click at [561, 468] on div "**********" at bounding box center [901, 468] width 802 height 15
click at [529, 484] on div "**********" at bounding box center [901, 483] width 802 height 15
click at [704, 392] on div "**********" at bounding box center [901, 390] width 802 height 15
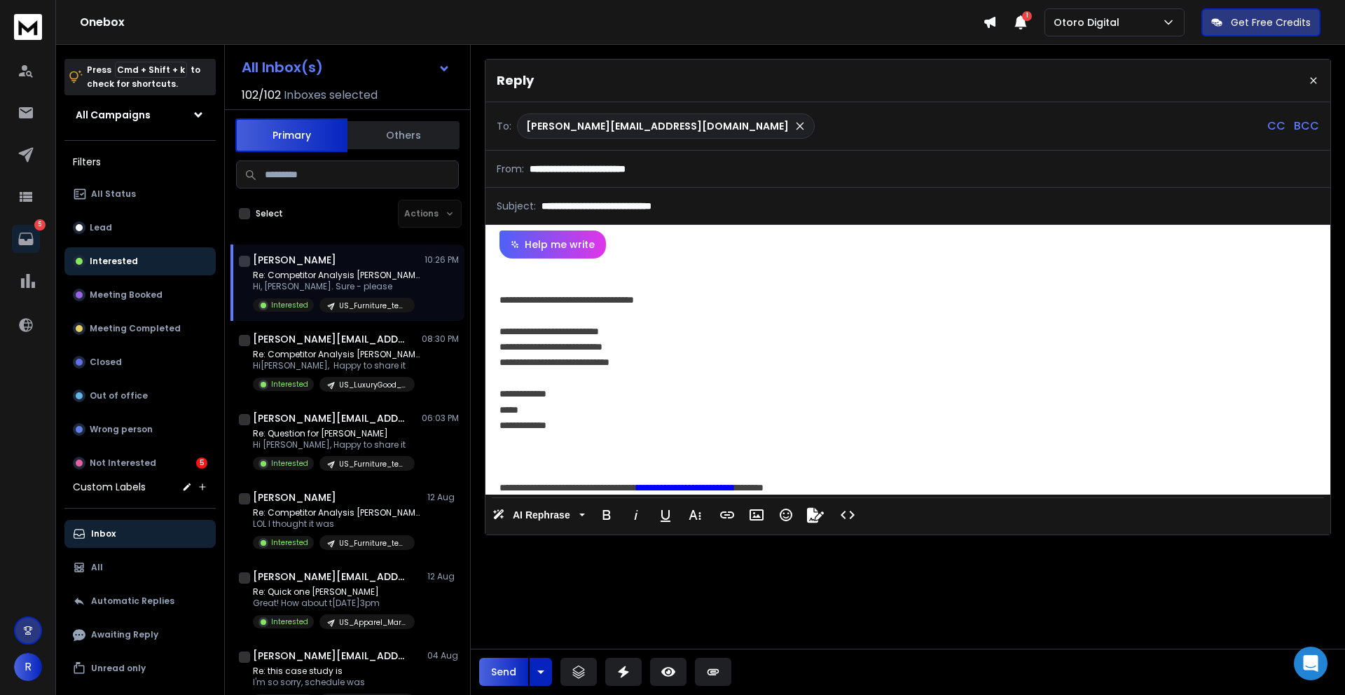
scroll to position [27, 0]
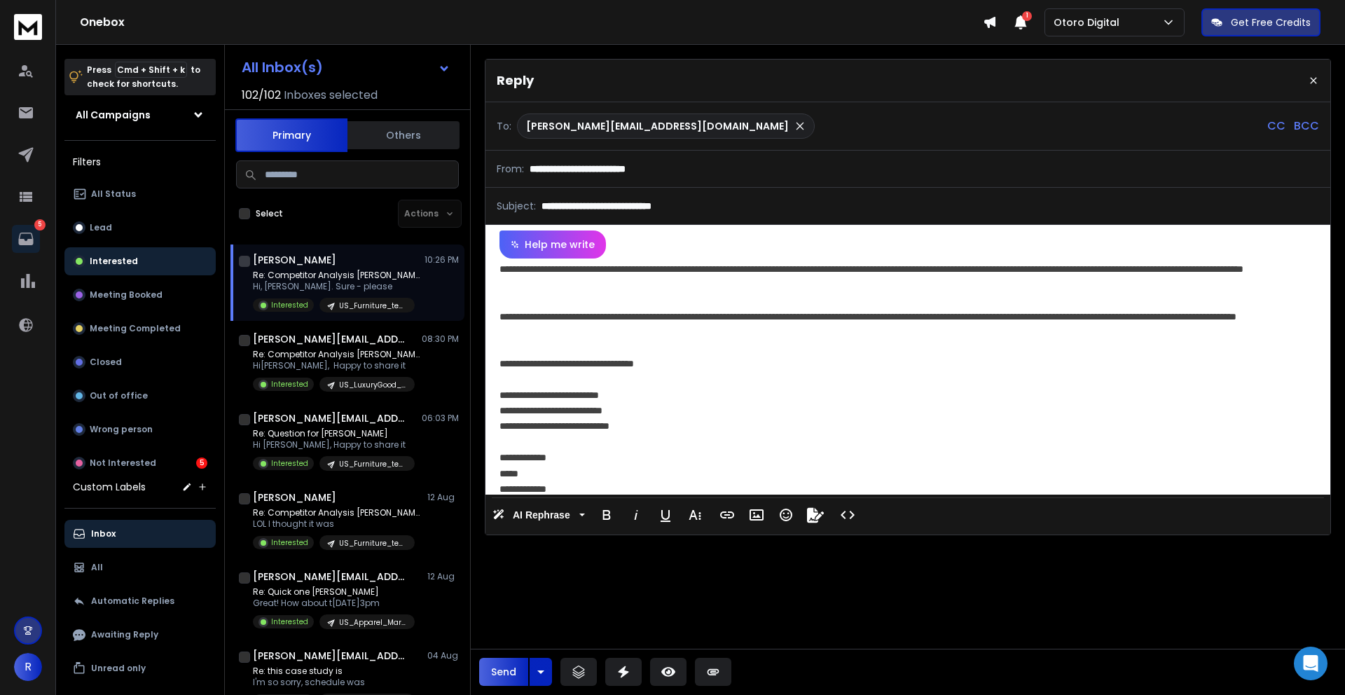
click at [504, 666] on button "Send" at bounding box center [503, 672] width 49 height 28
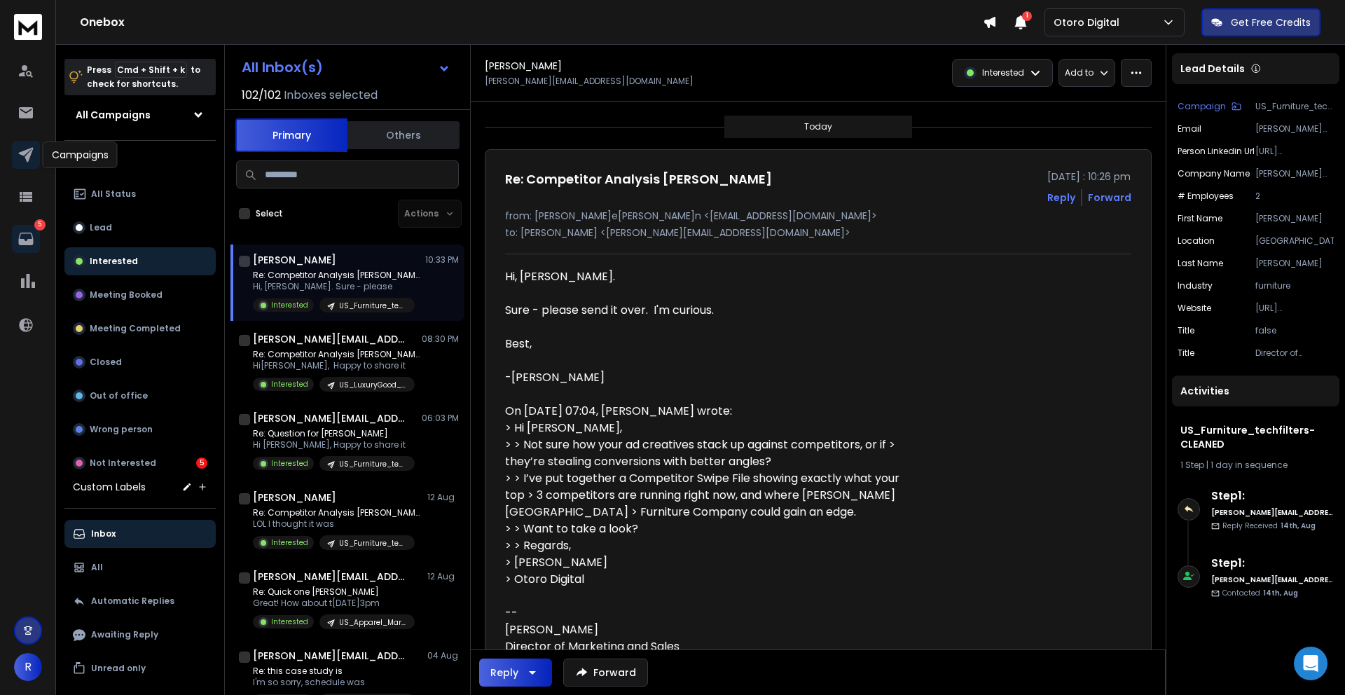
click at [15, 144] on link at bounding box center [26, 155] width 28 height 28
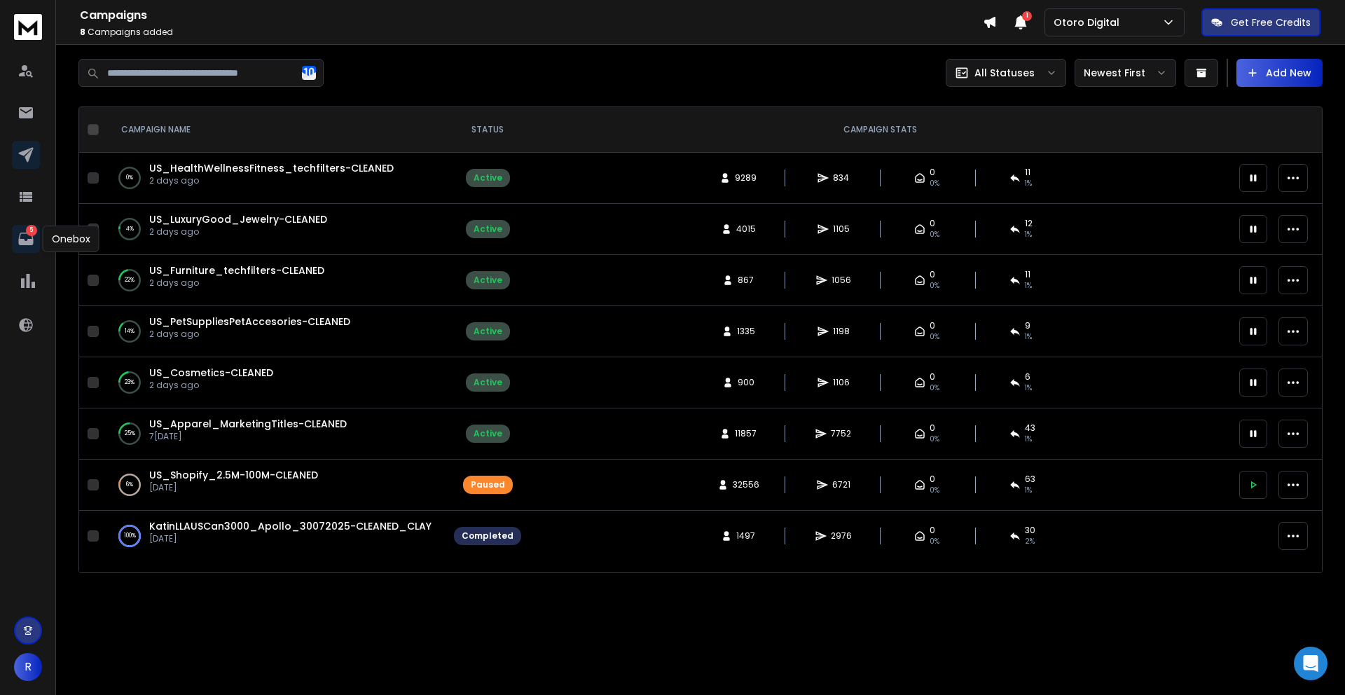
click at [34, 226] on p "5" at bounding box center [31, 230] width 11 height 11
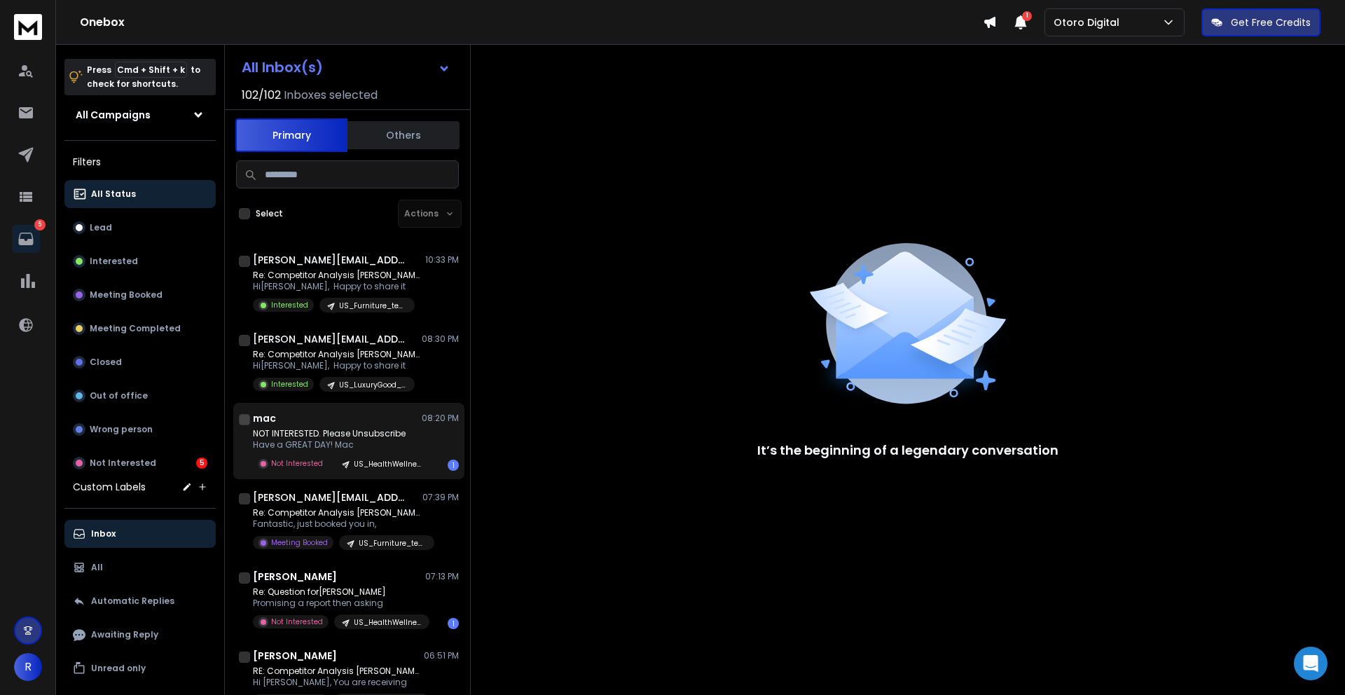
click at [326, 459] on div "Not Interested US_HealthWellnessFitness_techfilters-CLEANED" at bounding box center [341, 463] width 177 height 15
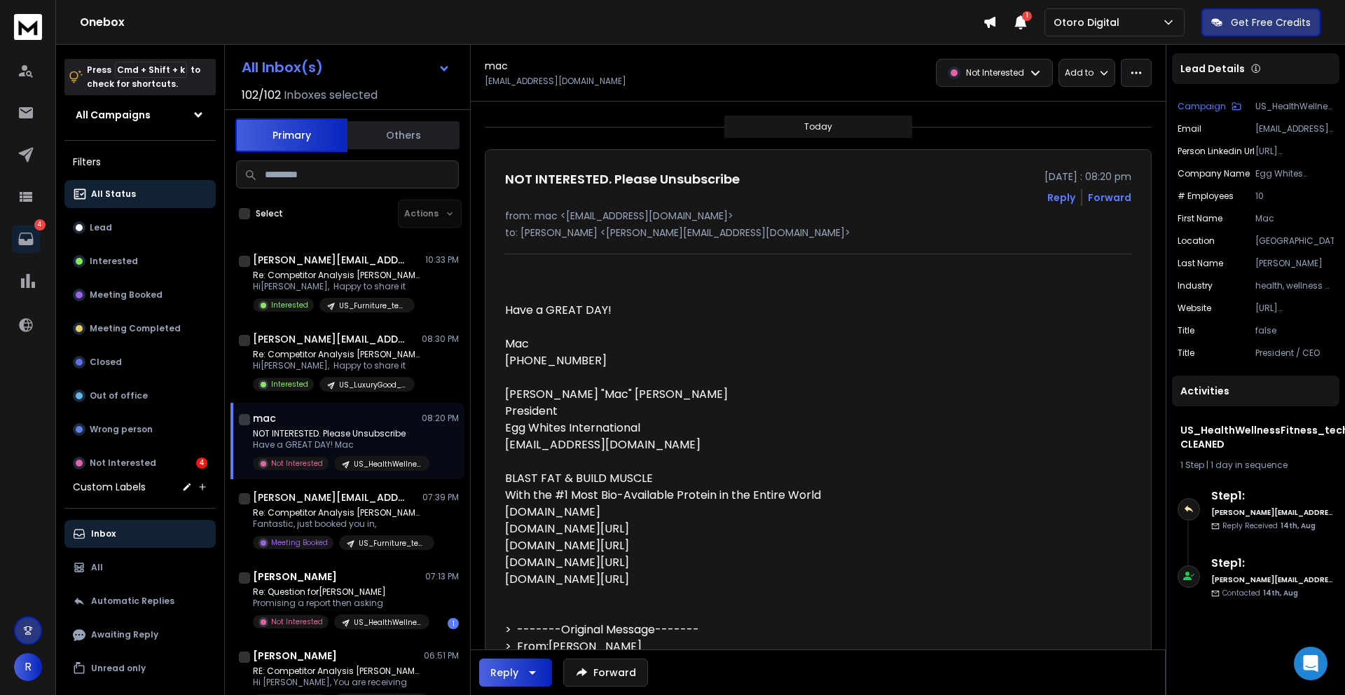
click at [1136, 78] on icon "button" at bounding box center [1136, 73] width 13 height 13
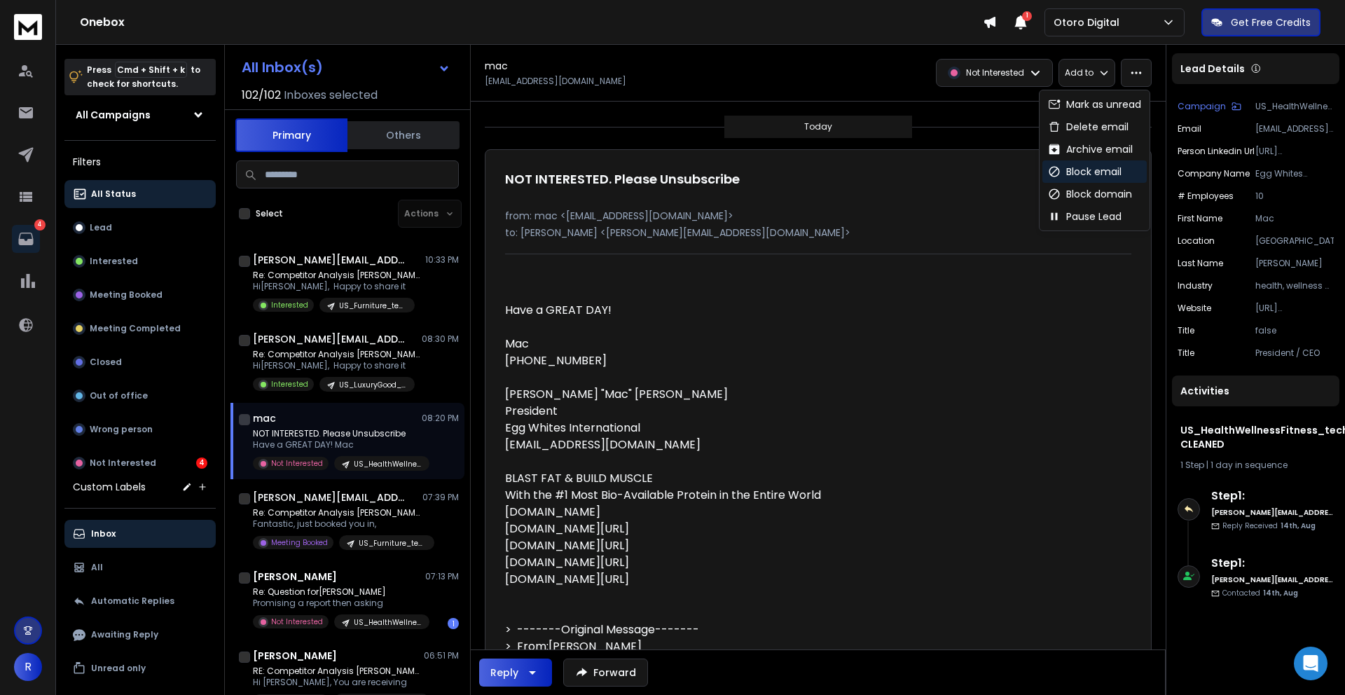
click at [1116, 169] on div "Block email" at bounding box center [1085, 172] width 74 height 14
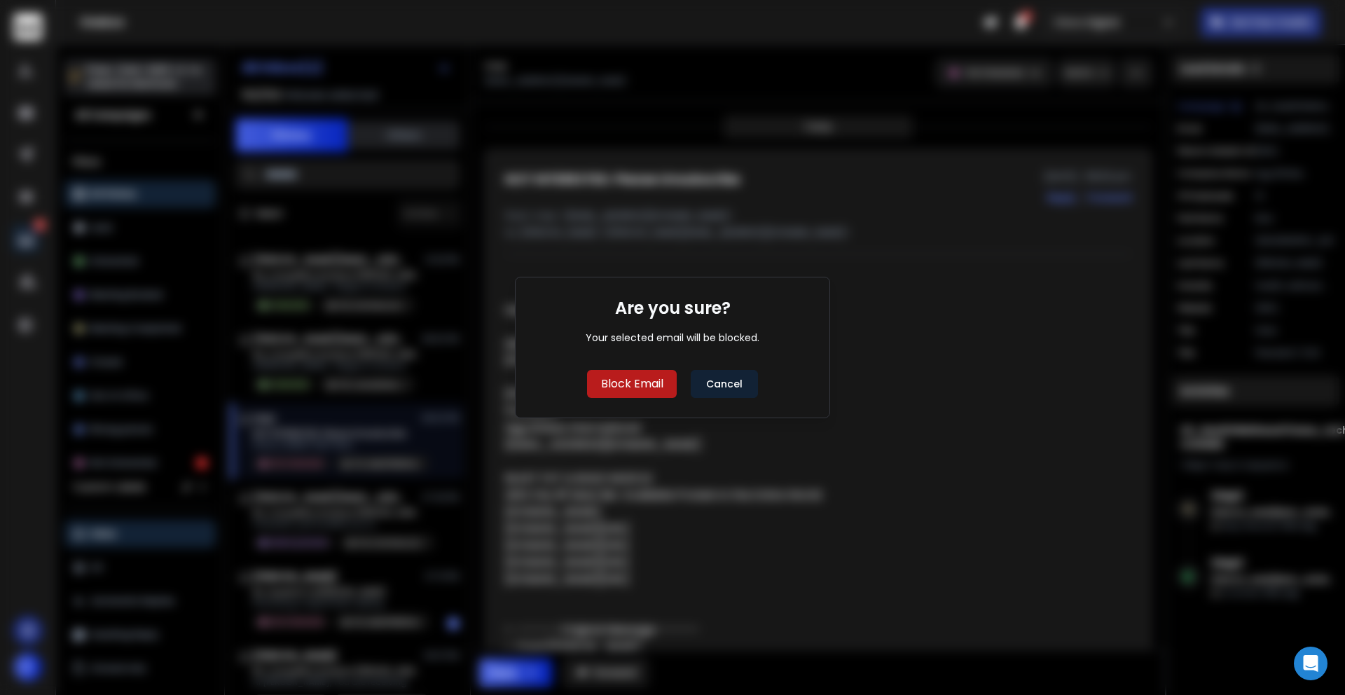
click at [645, 381] on button "Block Email" at bounding box center [632, 384] width 90 height 28
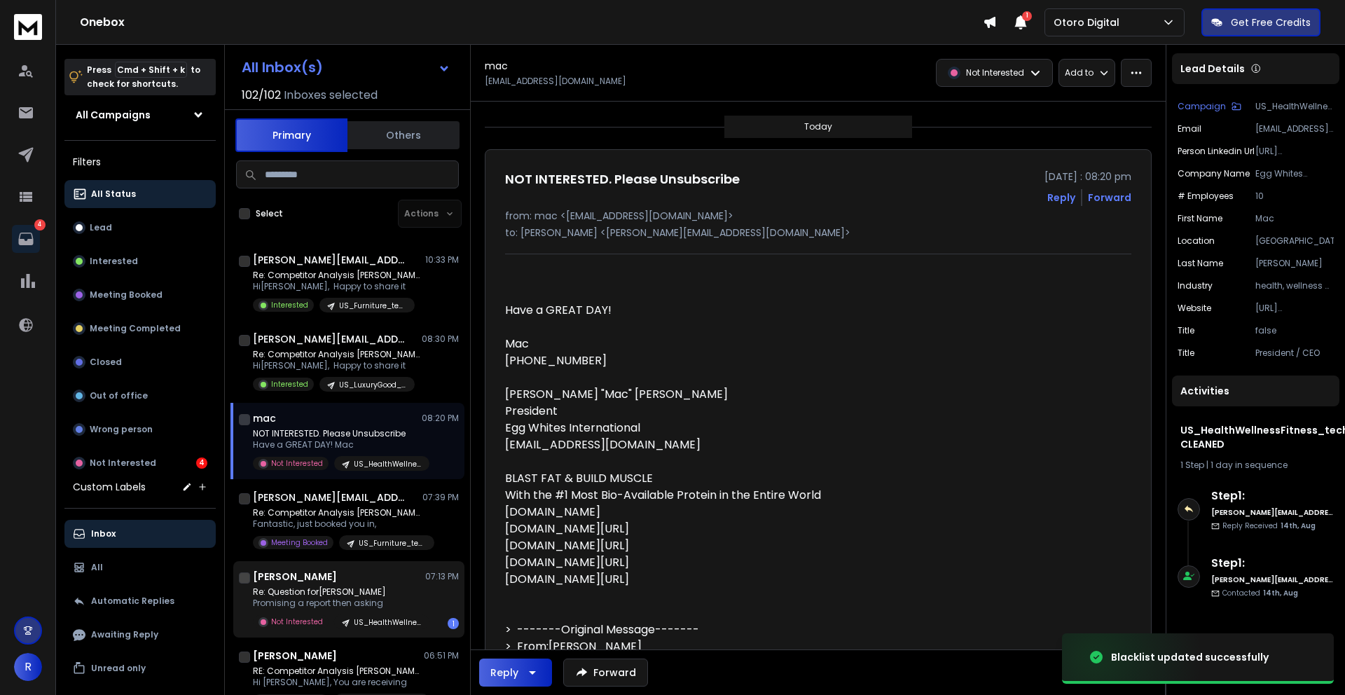
click at [344, 612] on div "Re: Question for Andrew Promising a report then asking Not Interested US_Health…" at bounding box center [341, 607] width 177 height 43
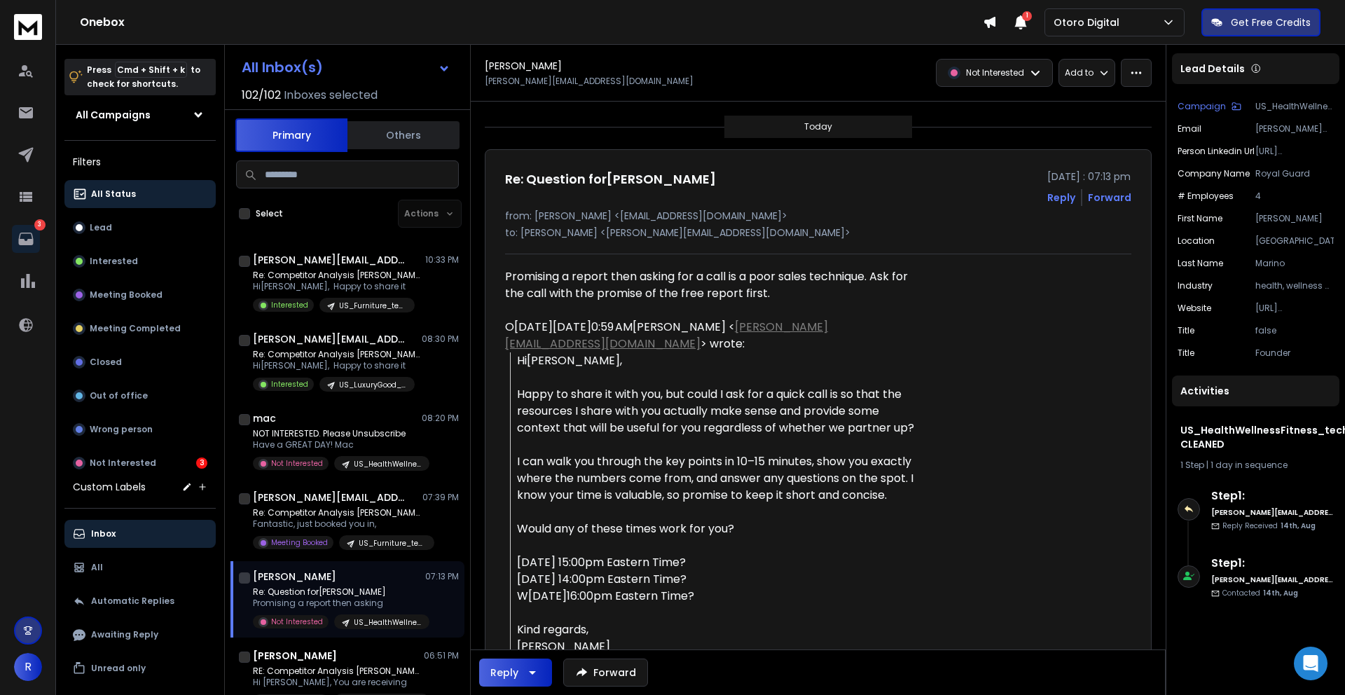
click at [1319, 314] on p "https://royalguardco.com" at bounding box center [1295, 308] width 78 height 11
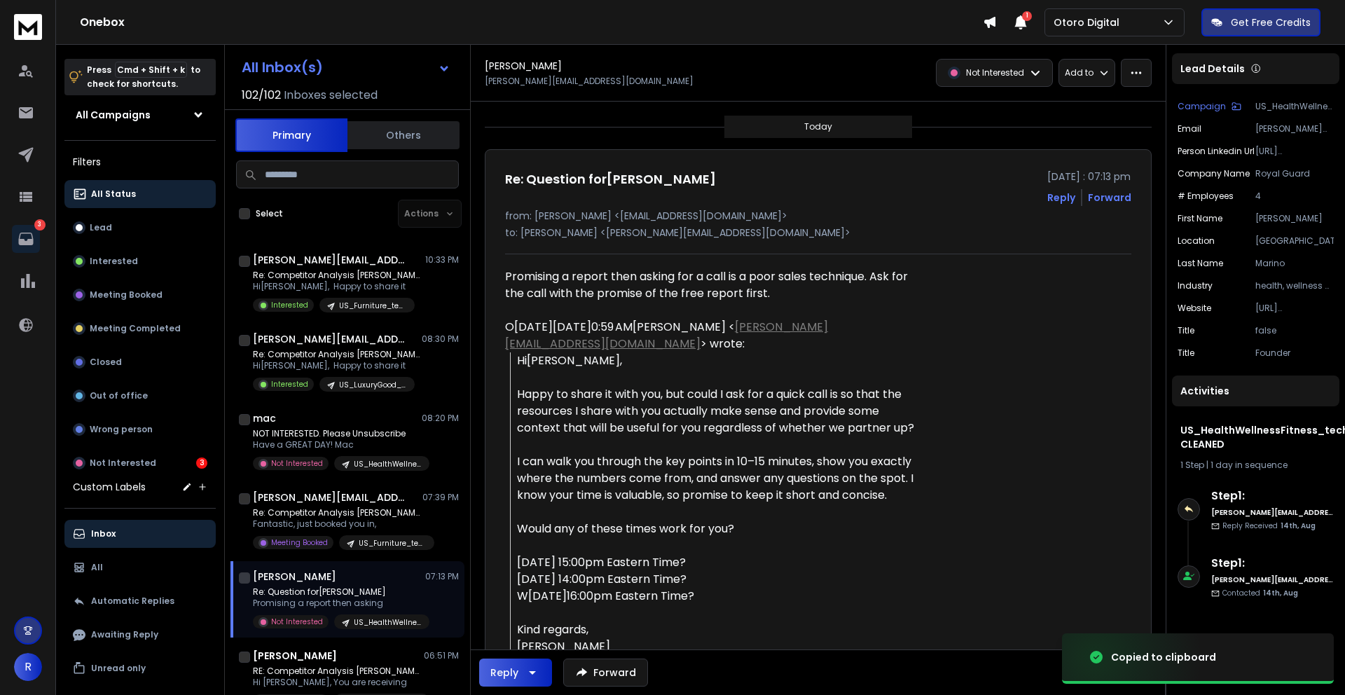
click at [1125, 76] on button "button" at bounding box center [1136, 73] width 31 height 28
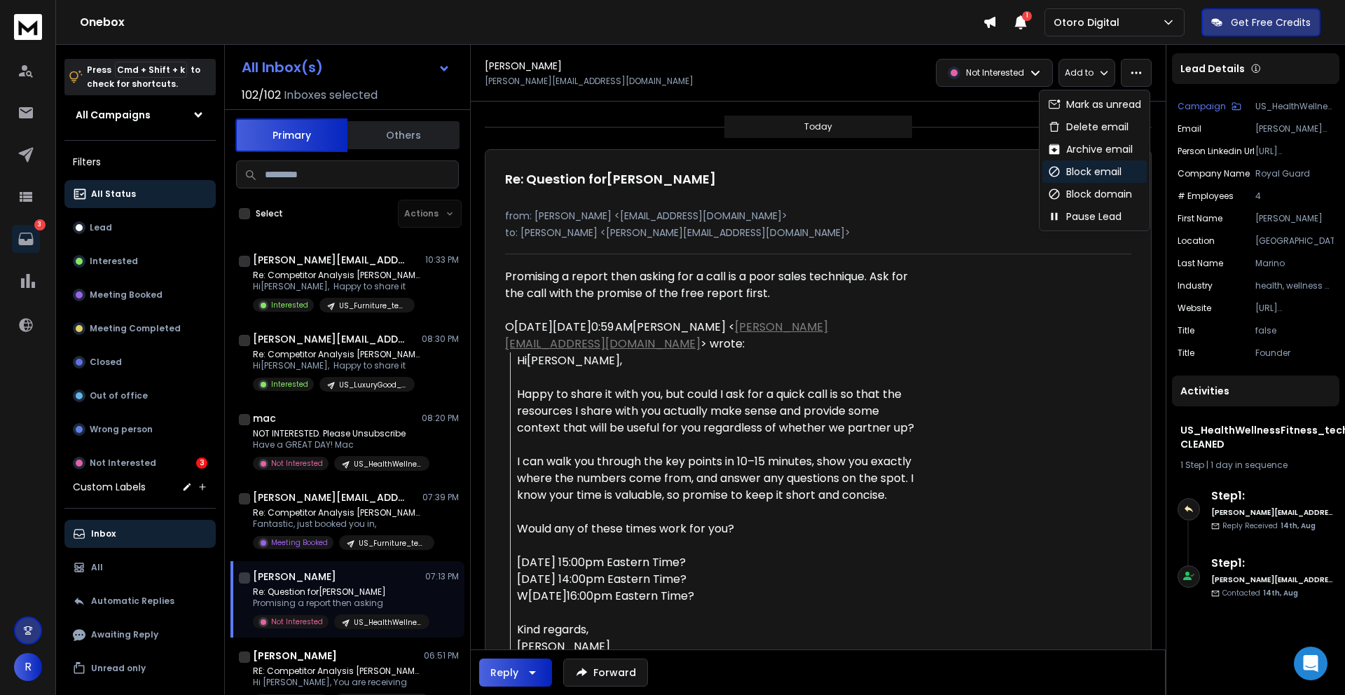
click at [1096, 168] on div "Block email" at bounding box center [1085, 172] width 74 height 14
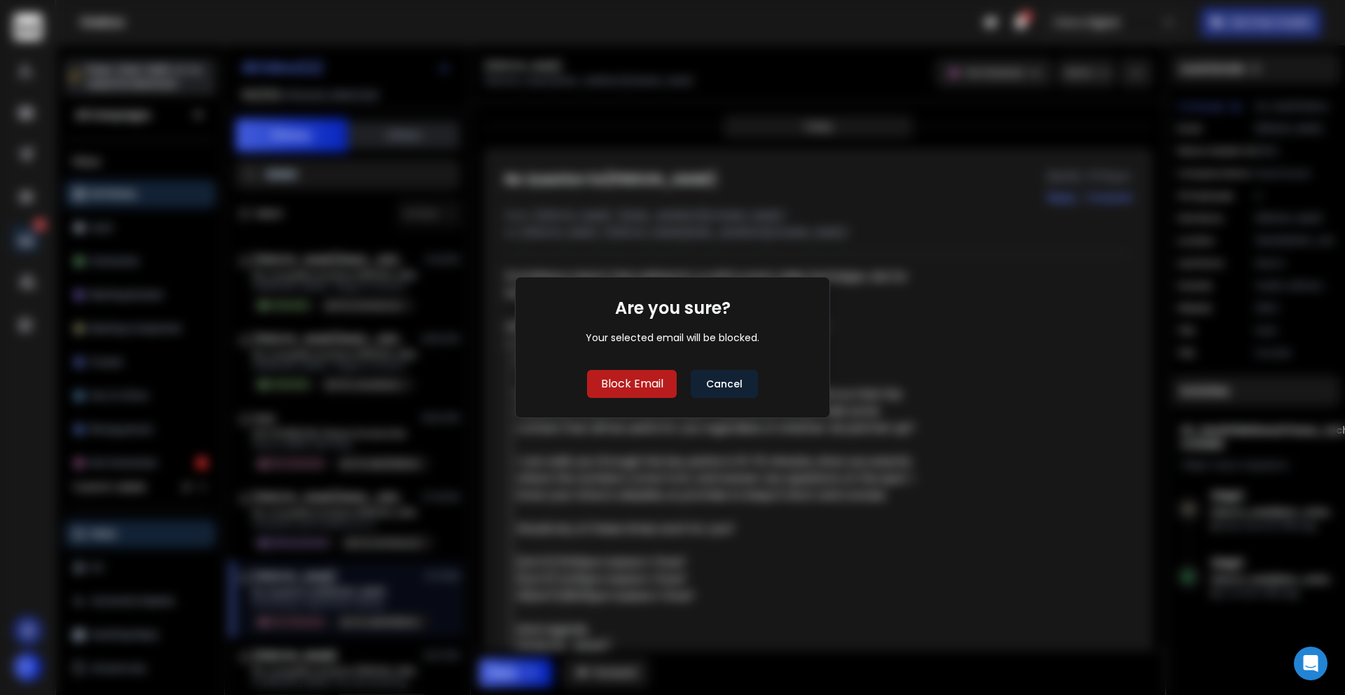
click at [612, 377] on button "Block Email" at bounding box center [632, 384] width 90 height 28
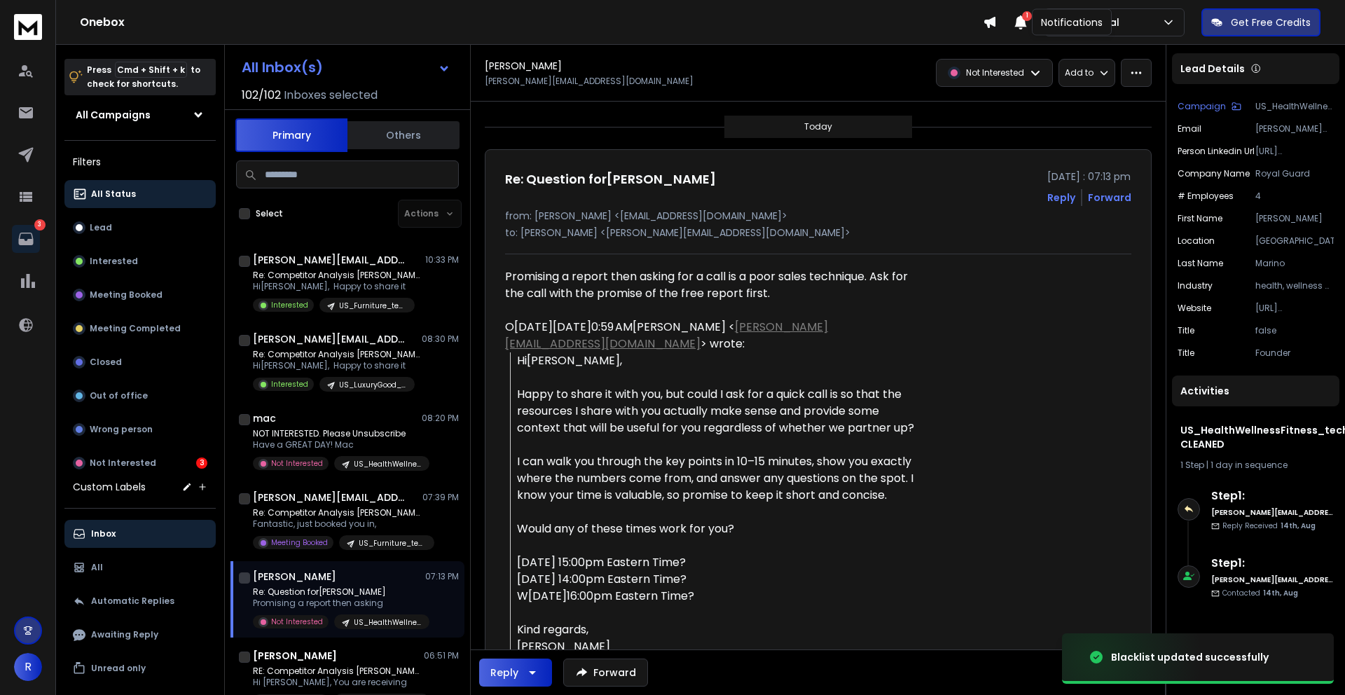
click at [1019, 29] on icon at bounding box center [1021, 22] width 14 height 14
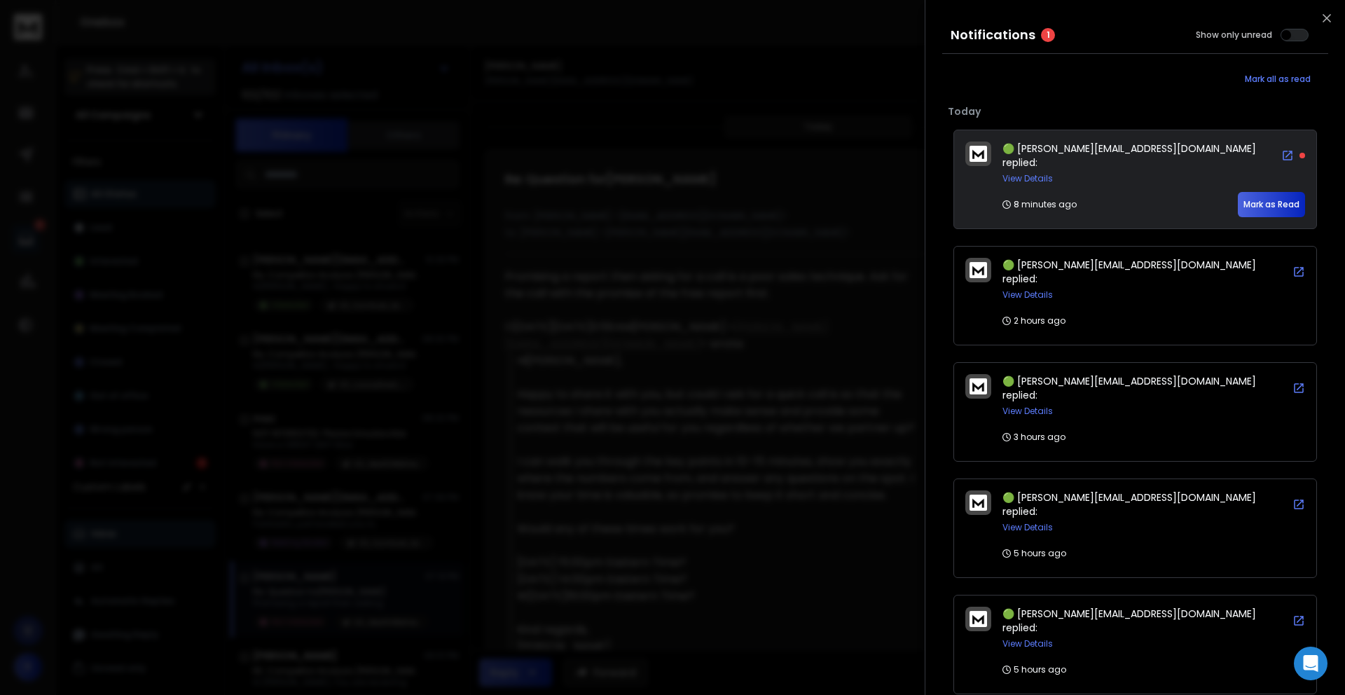
click at [1246, 193] on button "Mark as Read" at bounding box center [1271, 204] width 67 height 25
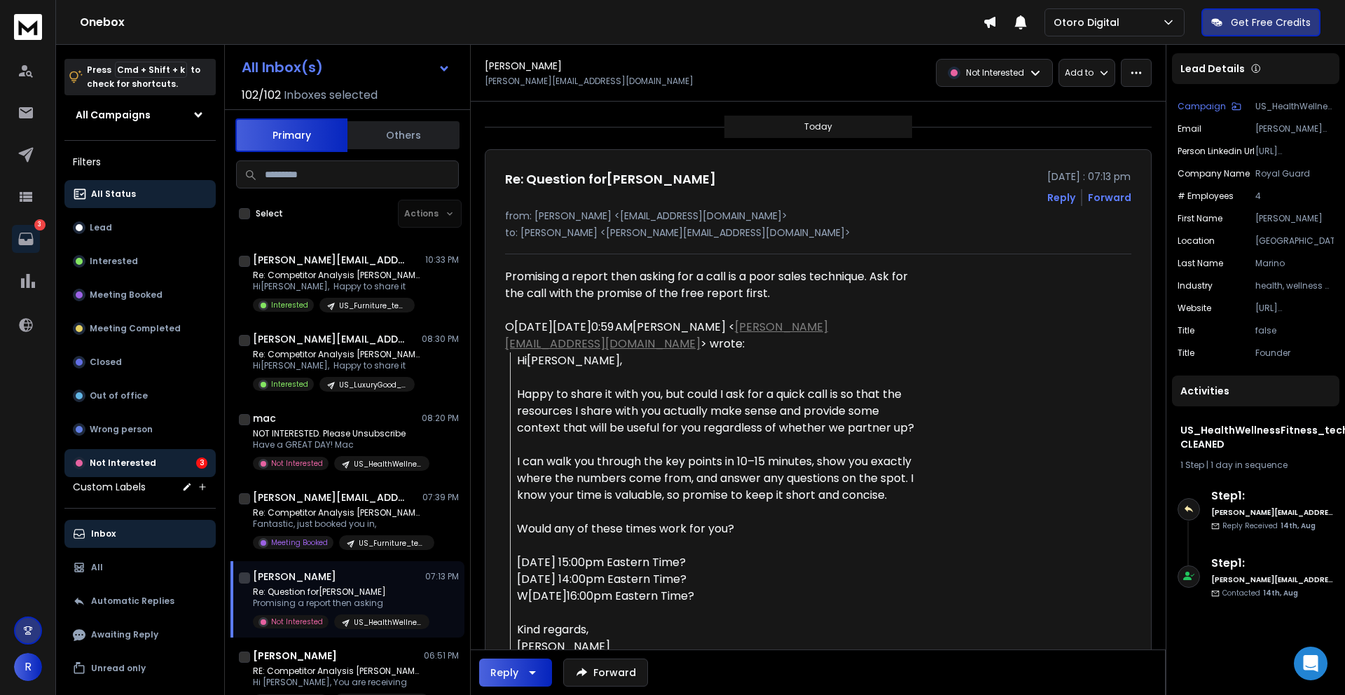
click at [175, 469] on button "Not Interested 3" at bounding box center [139, 463] width 151 height 28
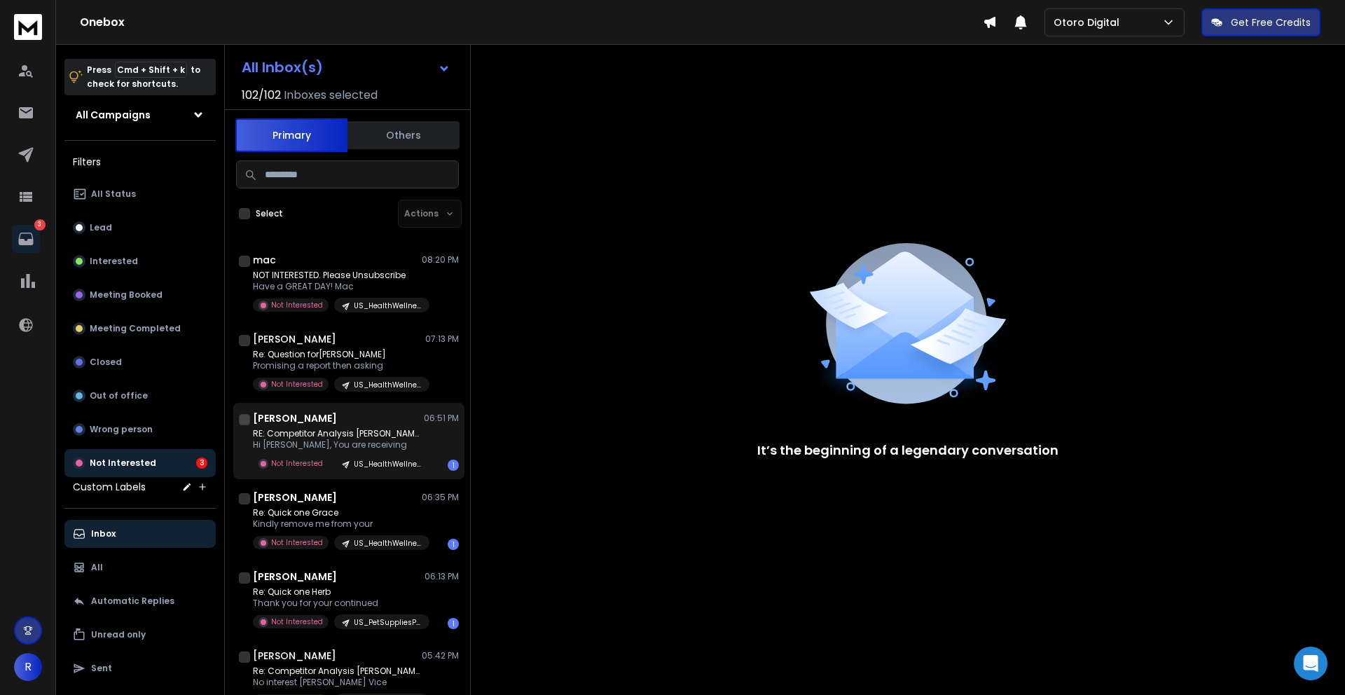
click at [375, 420] on div "Ashley Delinko 06:51 PM" at bounding box center [356, 418] width 206 height 14
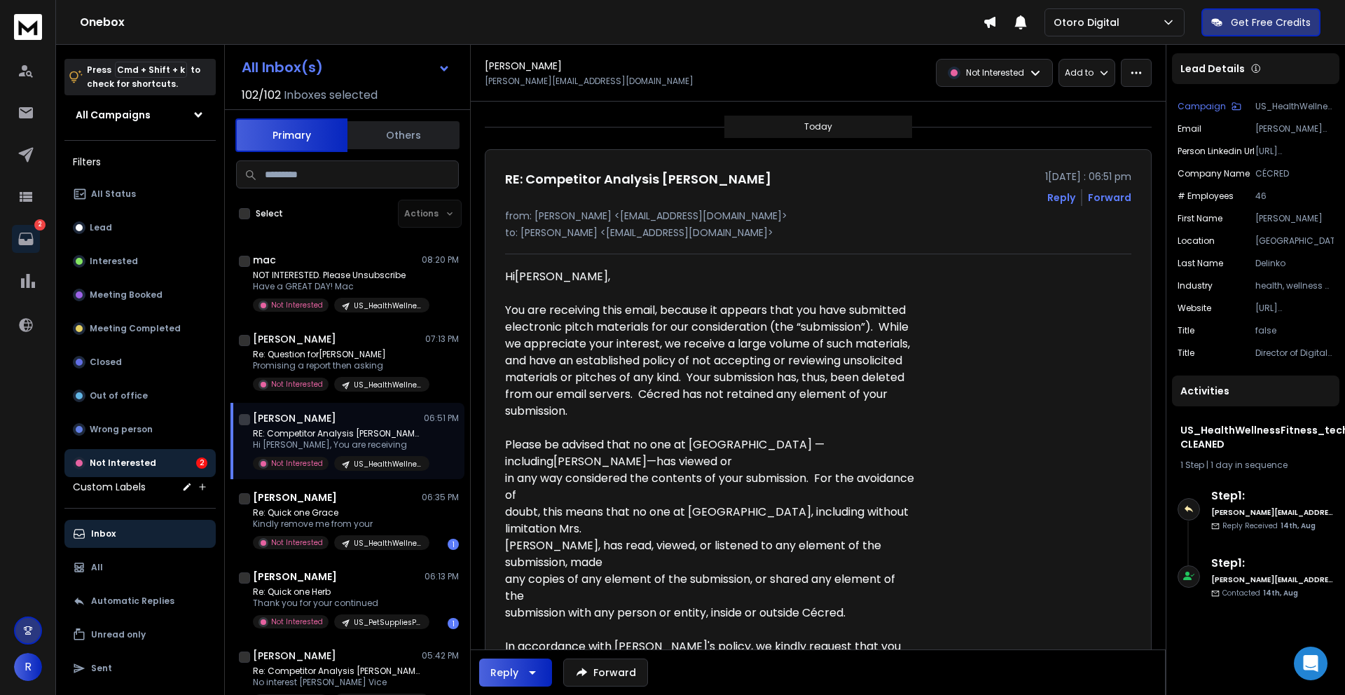
click at [1148, 83] on button "button" at bounding box center [1136, 73] width 31 height 28
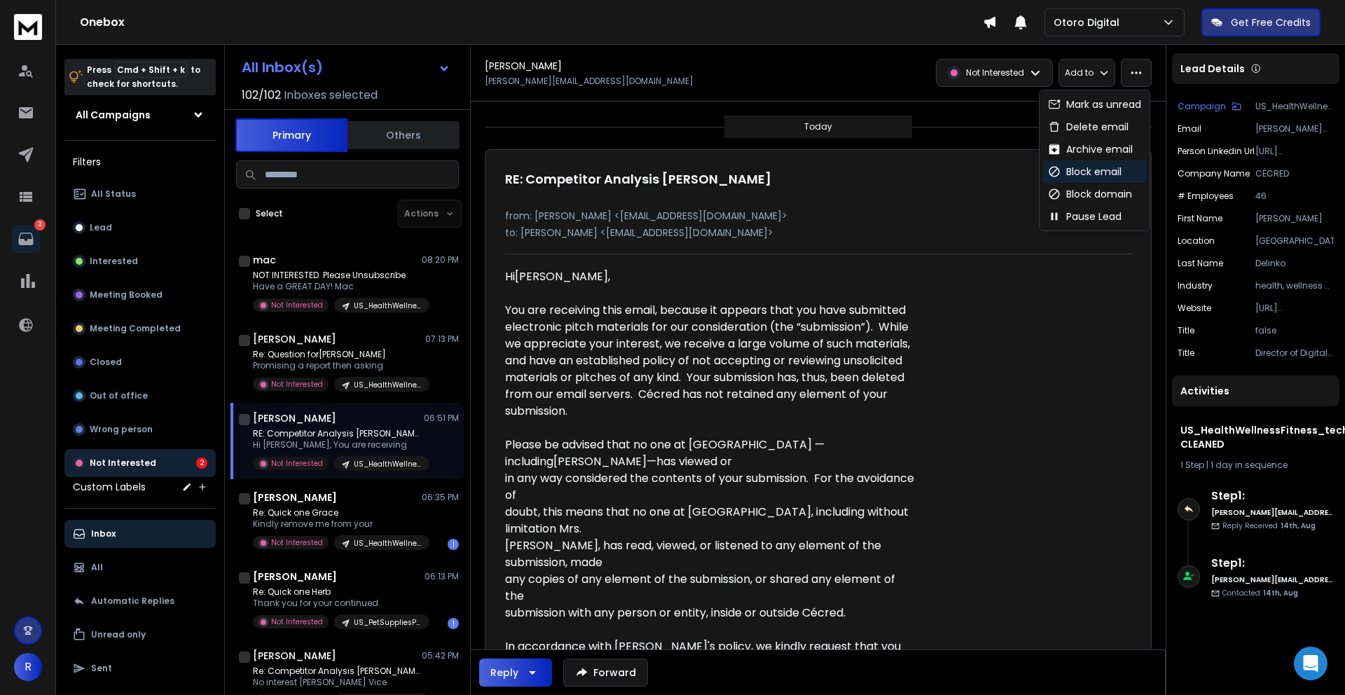
click at [1137, 165] on div "Block email" at bounding box center [1095, 171] width 104 height 22
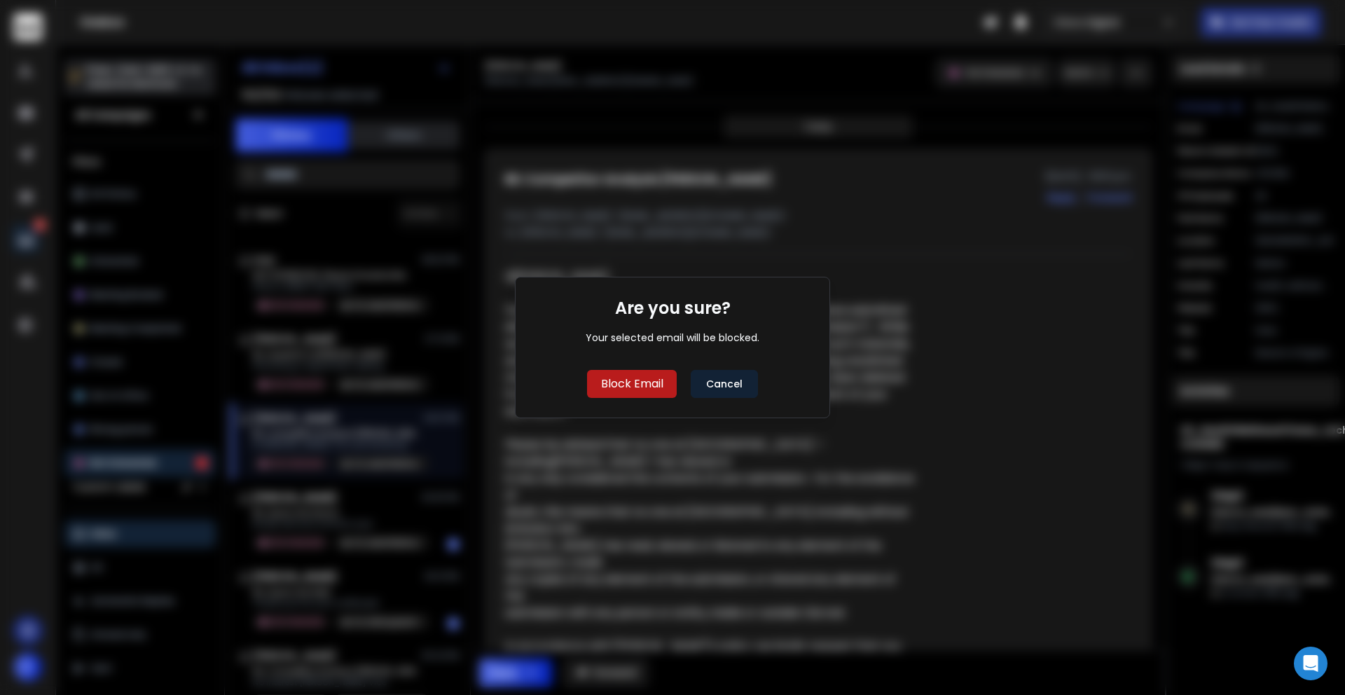
click at [673, 391] on button "Block Email" at bounding box center [632, 384] width 90 height 28
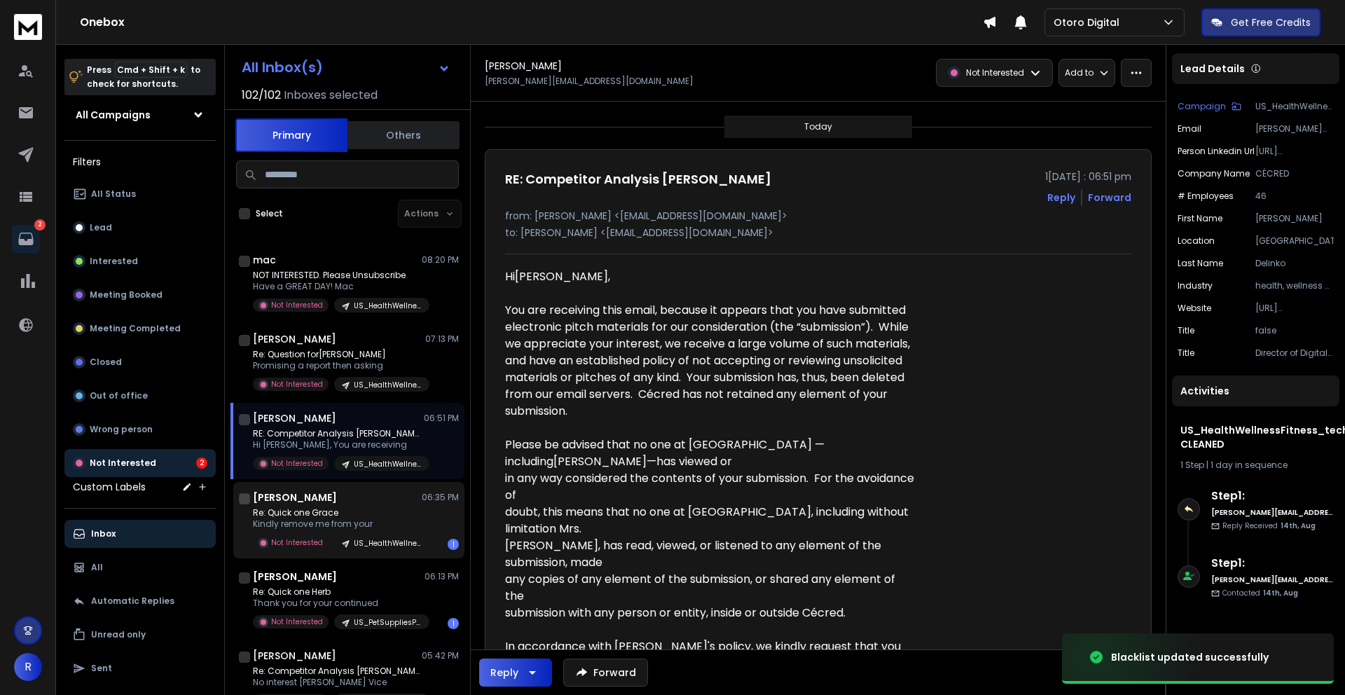
click at [367, 542] on p "US_HealthWellnessFitness_techfilters-CLEANED" at bounding box center [387, 543] width 67 height 11
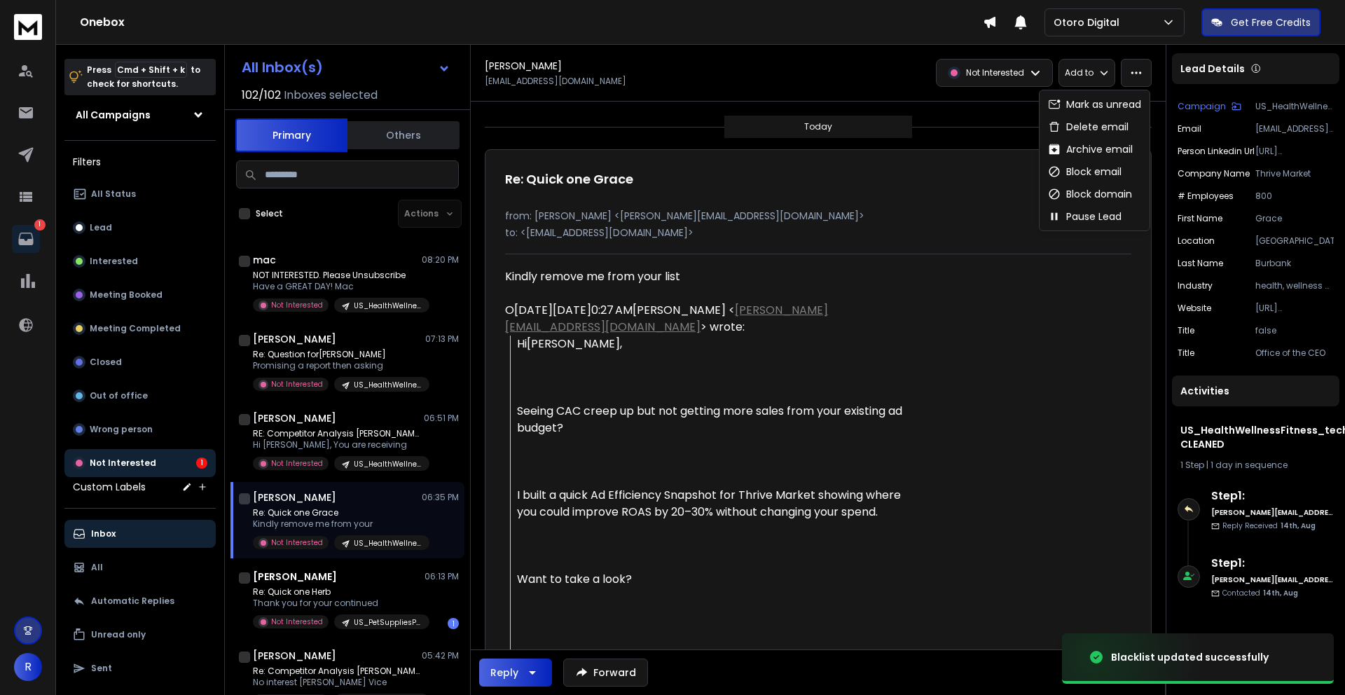
click at [1130, 77] on button "button" at bounding box center [1136, 73] width 31 height 28
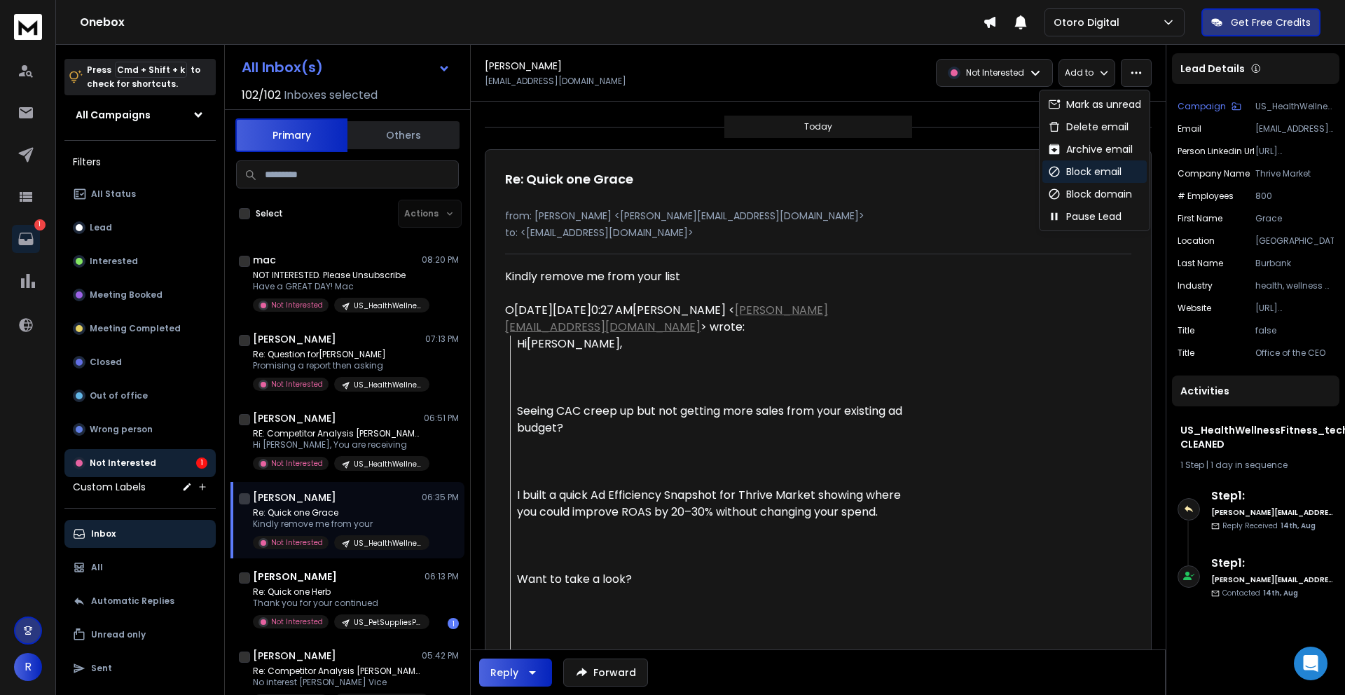
click at [1113, 168] on div "Block email" at bounding box center [1085, 172] width 74 height 14
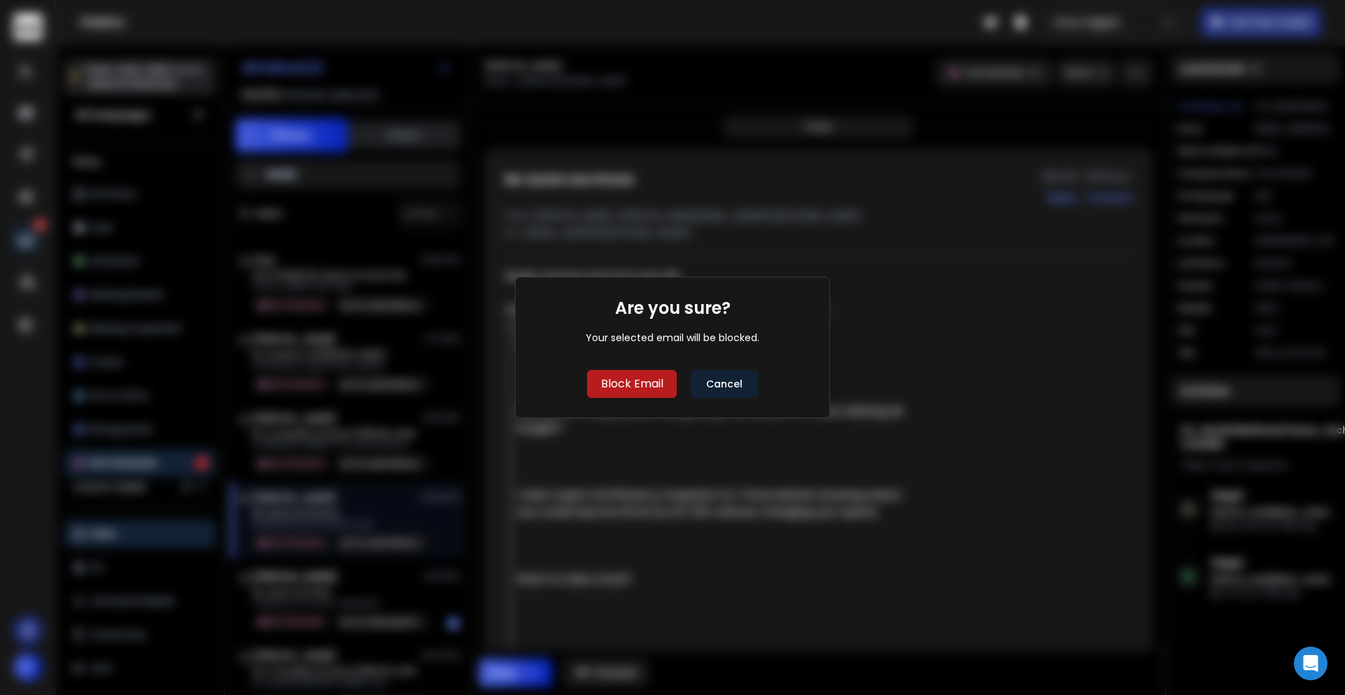
click at [640, 378] on button "Block Email" at bounding box center [632, 384] width 90 height 28
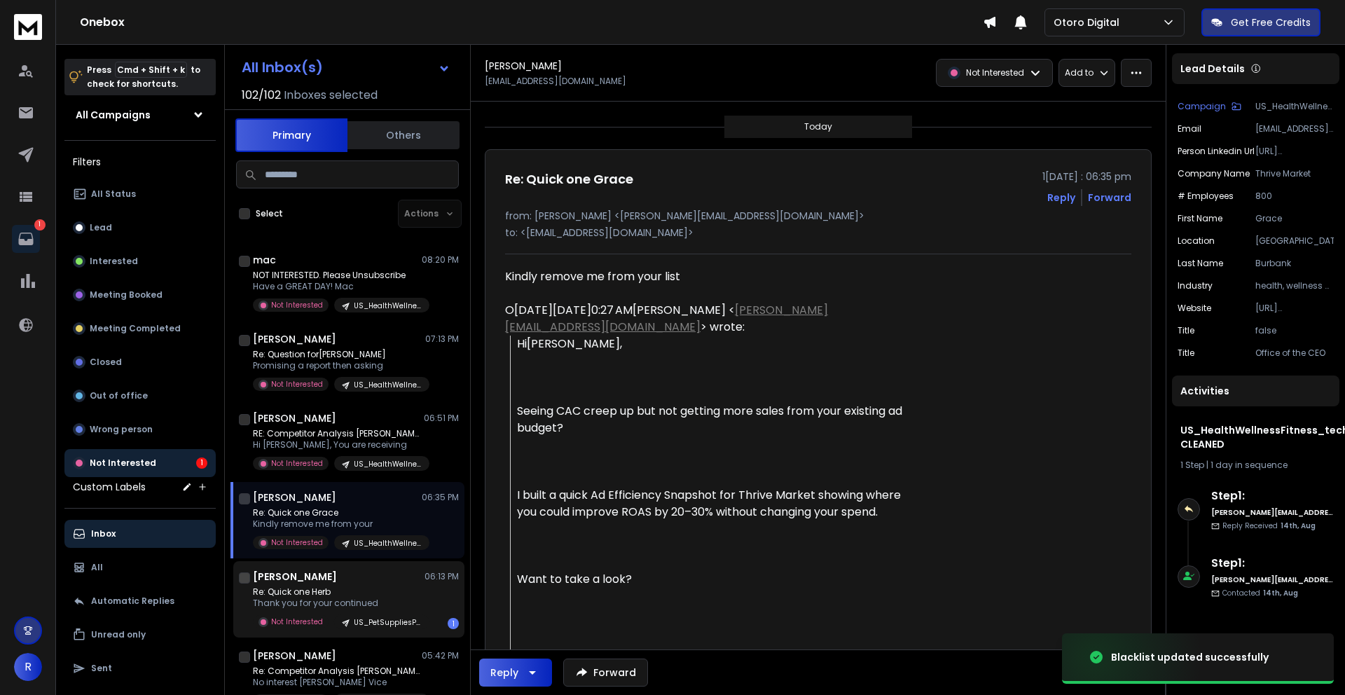
click at [357, 583] on div "Herb Heiserman 06:13 PM" at bounding box center [356, 577] width 206 height 14
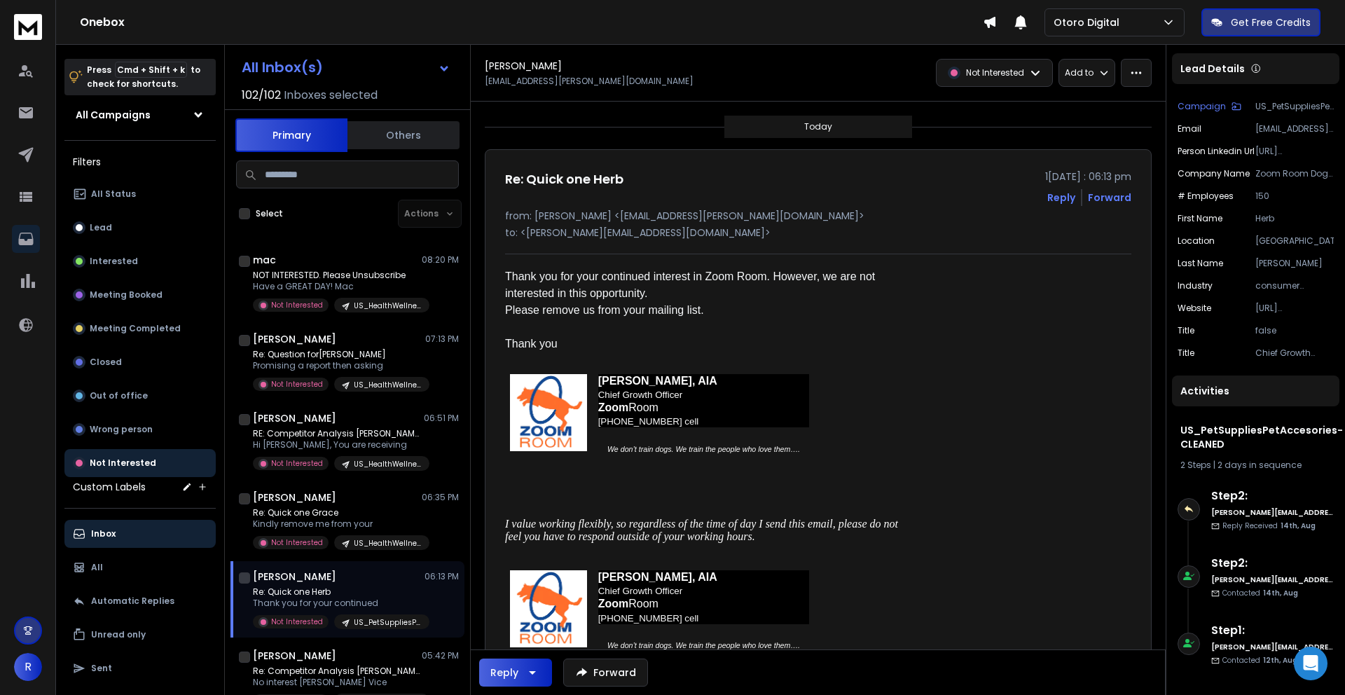
click at [1140, 81] on button "button" at bounding box center [1136, 73] width 31 height 28
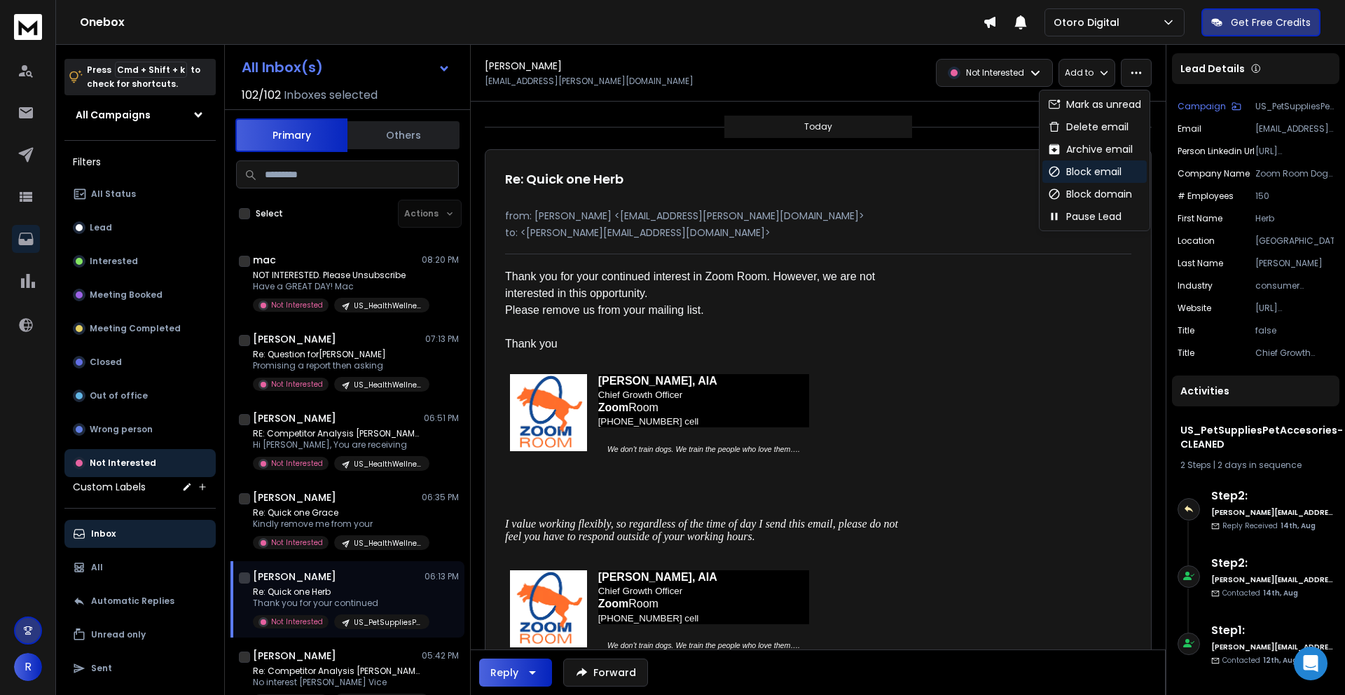
click at [1122, 163] on div "Block email" at bounding box center [1095, 171] width 104 height 22
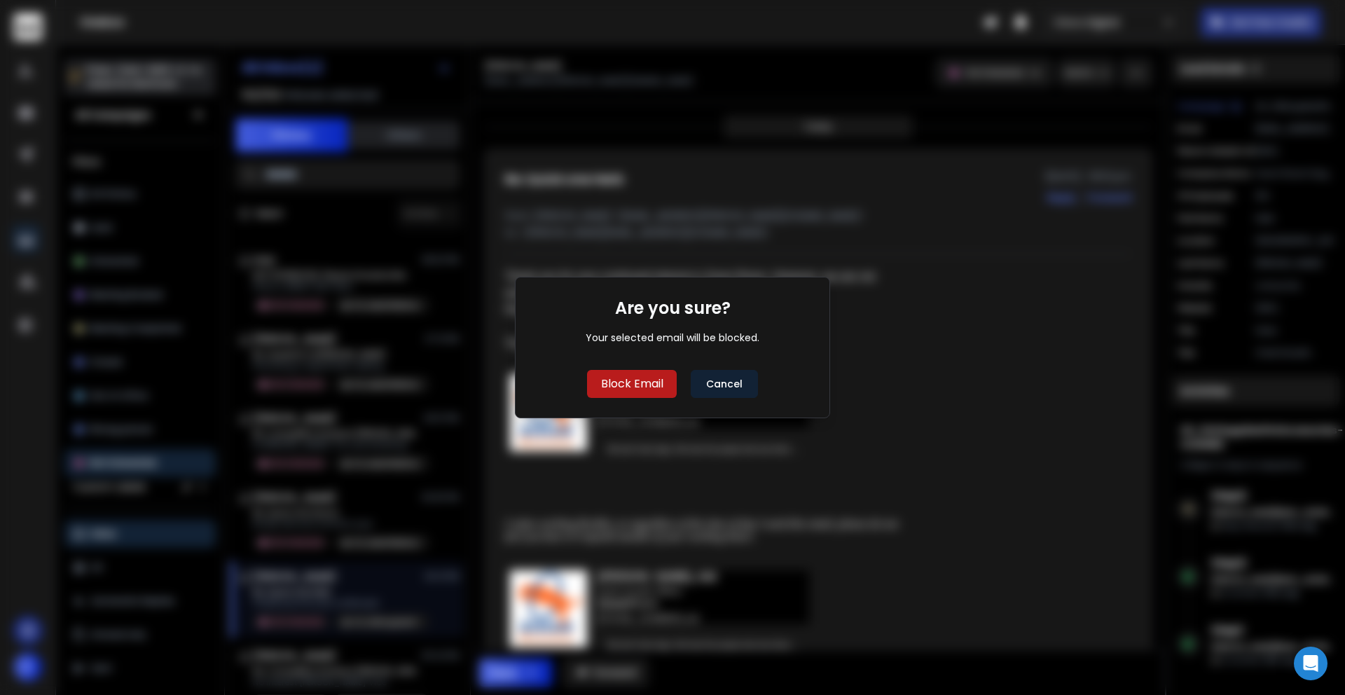
click at [614, 383] on button "Block Email" at bounding box center [632, 384] width 90 height 28
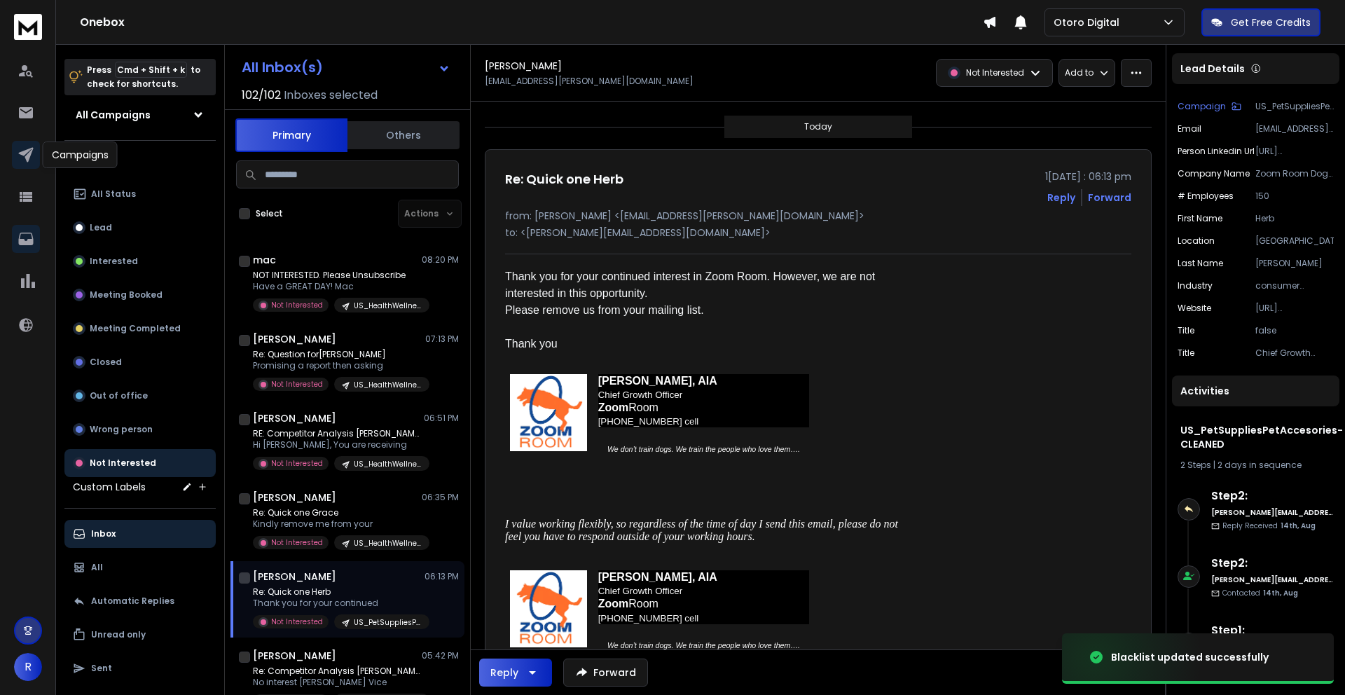
click at [20, 152] on icon at bounding box center [25, 154] width 15 height 15
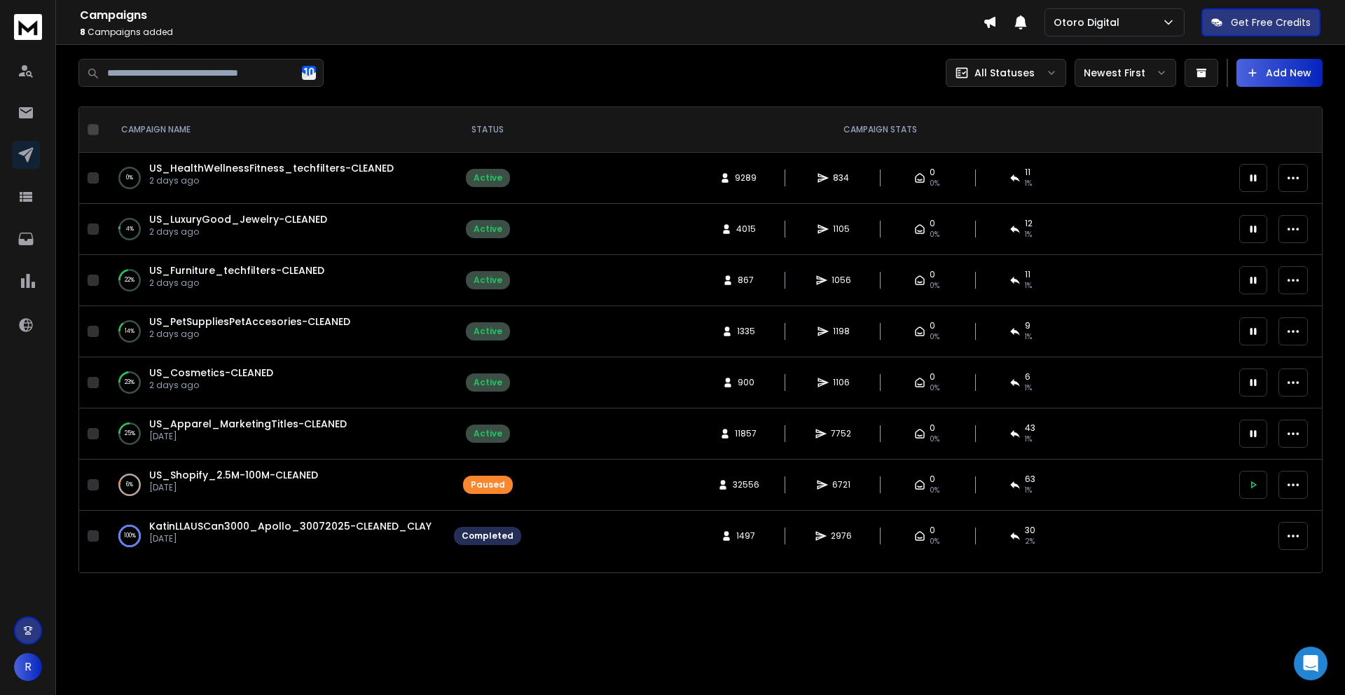
click at [270, 24] on div "Campaigns 8 Campaigns added" at bounding box center [531, 22] width 903 height 31
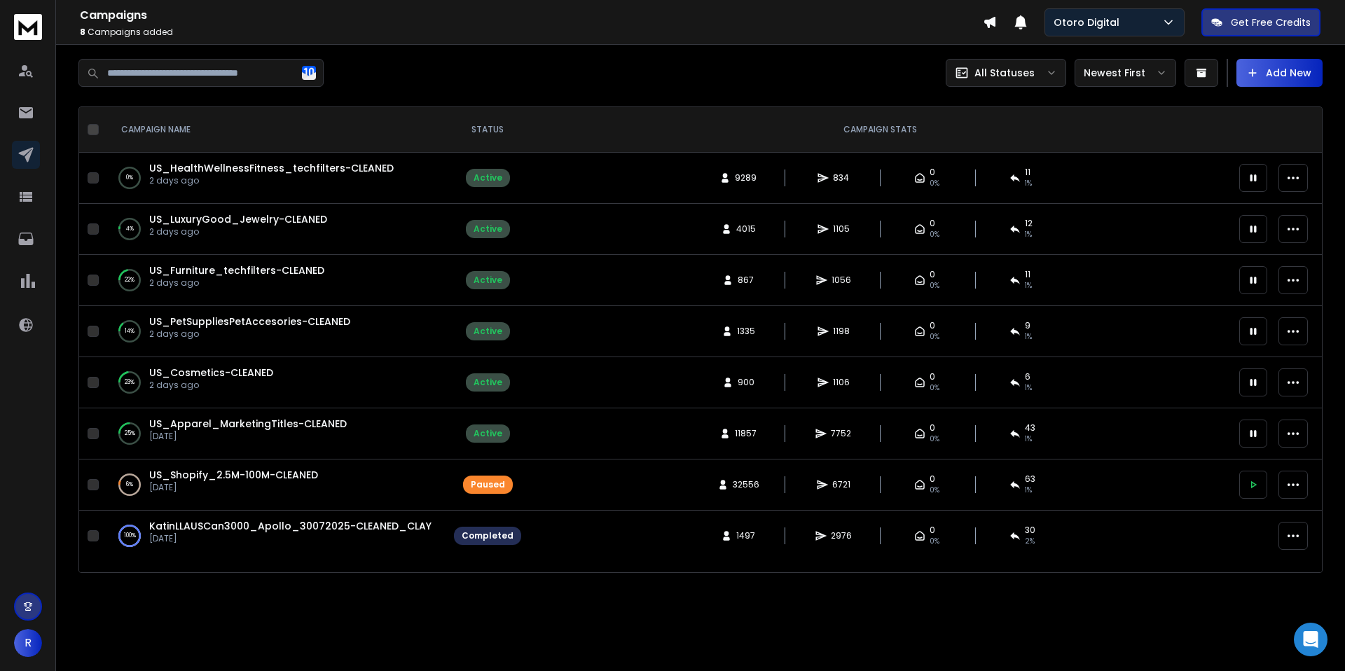
click at [1108, 22] on p "Otoro Digital" at bounding box center [1089, 22] width 71 height 14
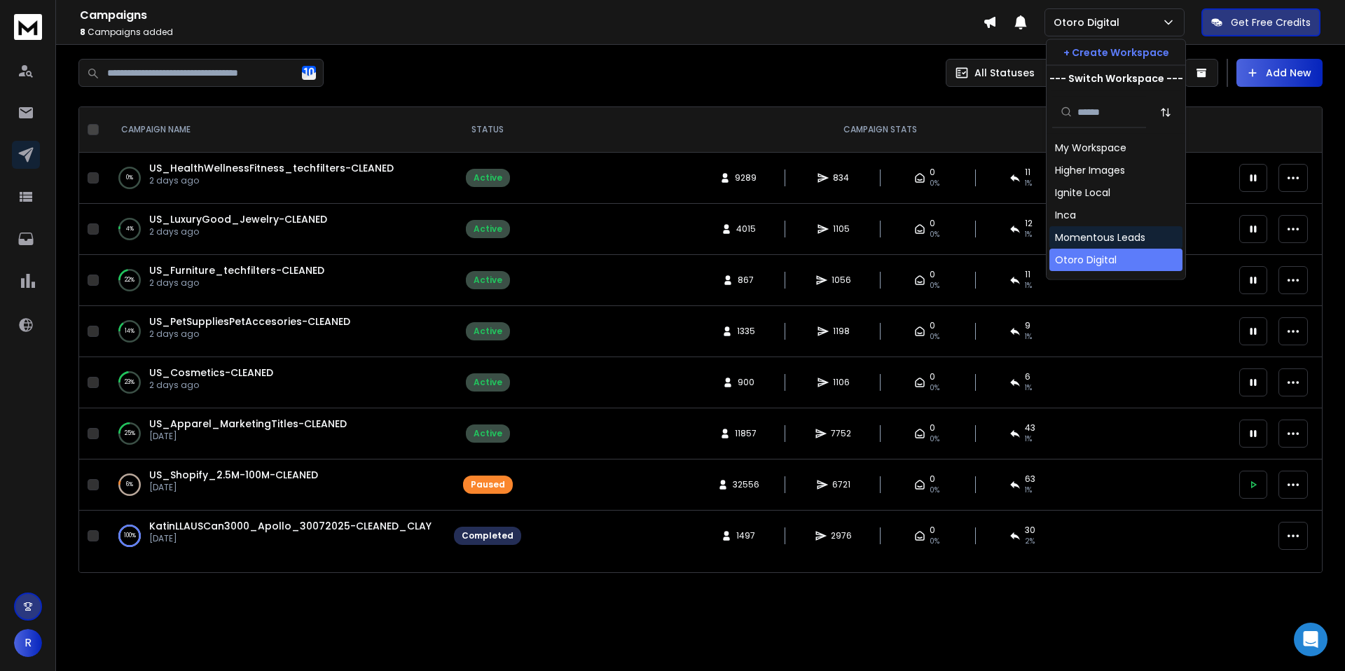
click at [549, 121] on th "CAMPAIGN STATS" at bounding box center [880, 130] width 701 height 46
